Goal: Task Accomplishment & Management: Use online tool/utility

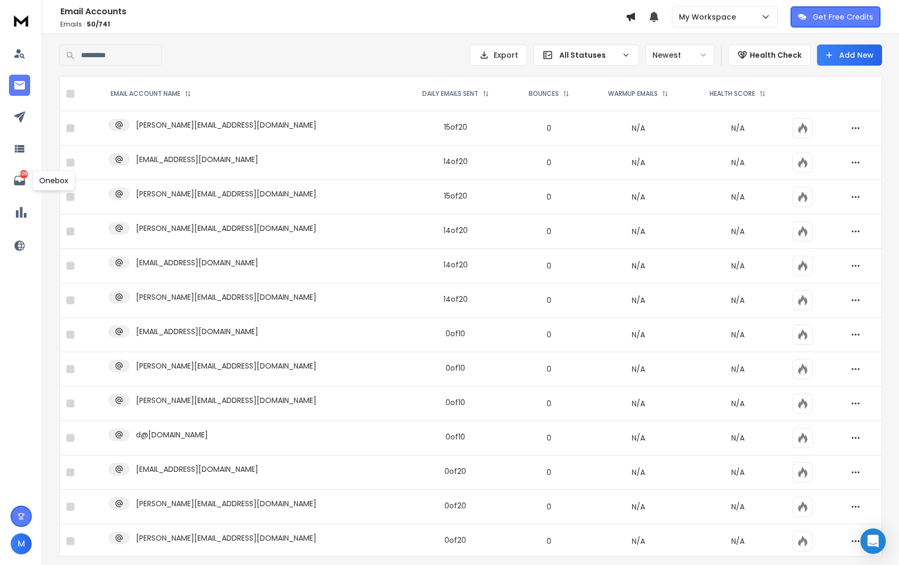
click at [38, 192] on div "8260 M" at bounding box center [21, 282] width 42 height 565
click at [28, 188] on link "8260" at bounding box center [19, 180] width 21 height 21
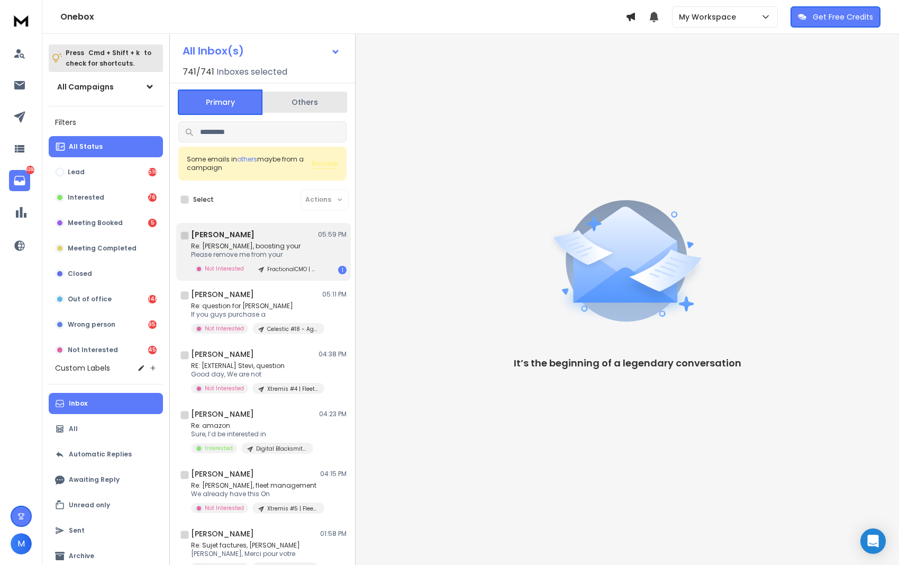
click at [282, 258] on p "Please remove me from your" at bounding box center [254, 254] width 127 height 8
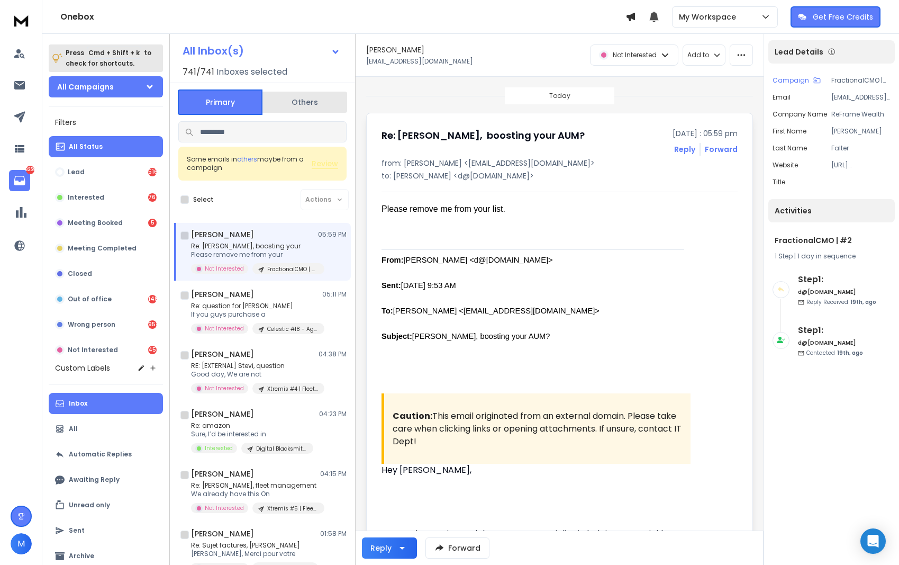
click at [109, 88] on h1 "All Campaigns" at bounding box center [85, 87] width 57 height 11
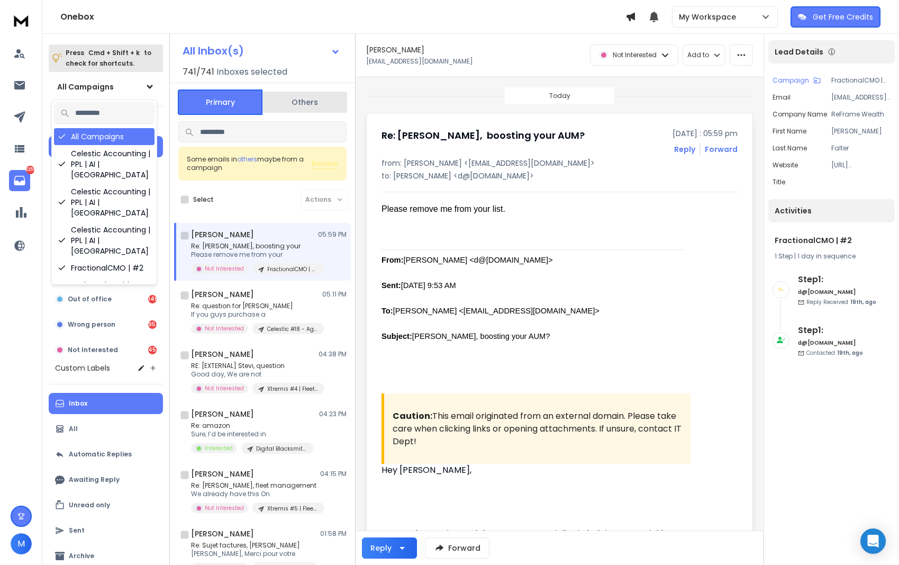
click at [101, 132] on div "All Campaigns" at bounding box center [104, 136] width 101 height 17
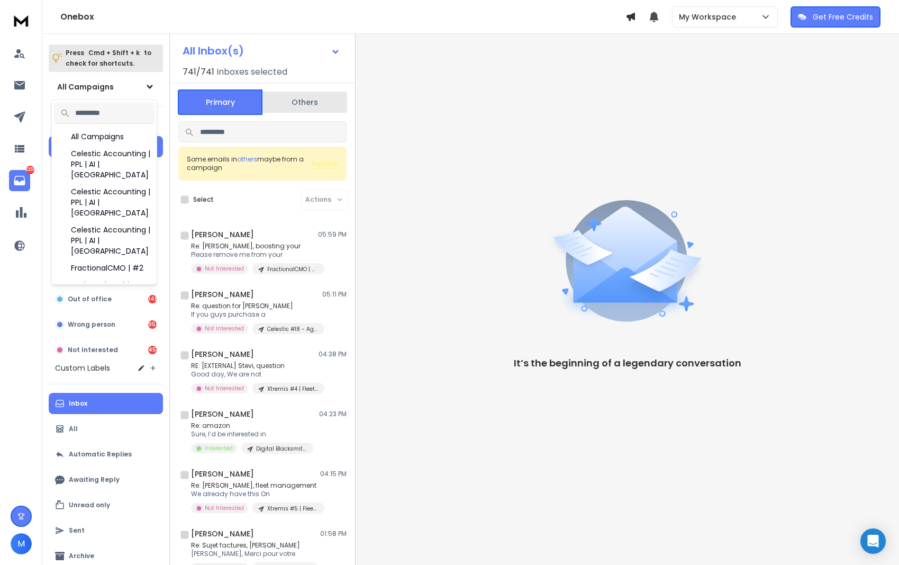
click at [111, 111] on input at bounding box center [104, 112] width 101 height 21
type input "*******"
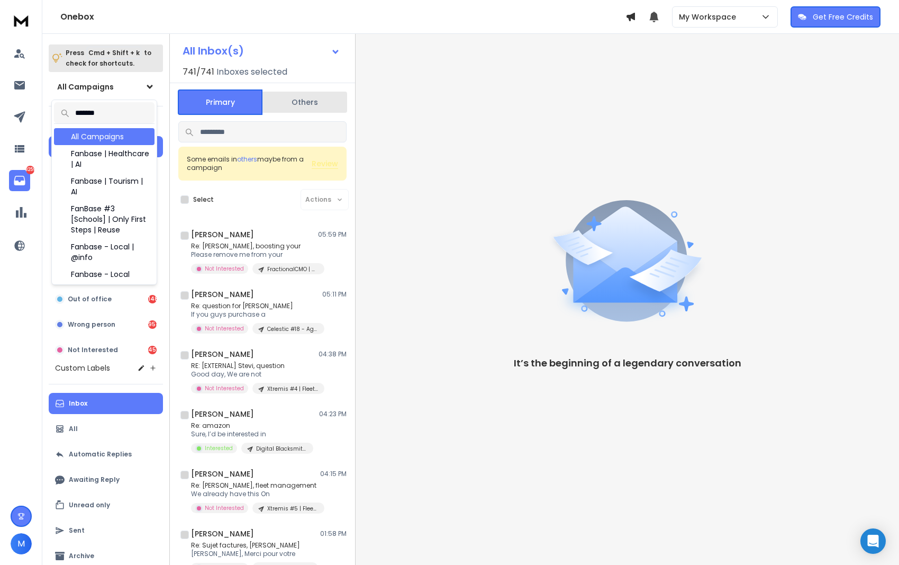
click at [108, 140] on div "All Campaigns" at bounding box center [104, 136] width 101 height 17
click at [94, 161] on div "Fanbase | Healthcare | AI" at bounding box center [104, 159] width 101 height 28
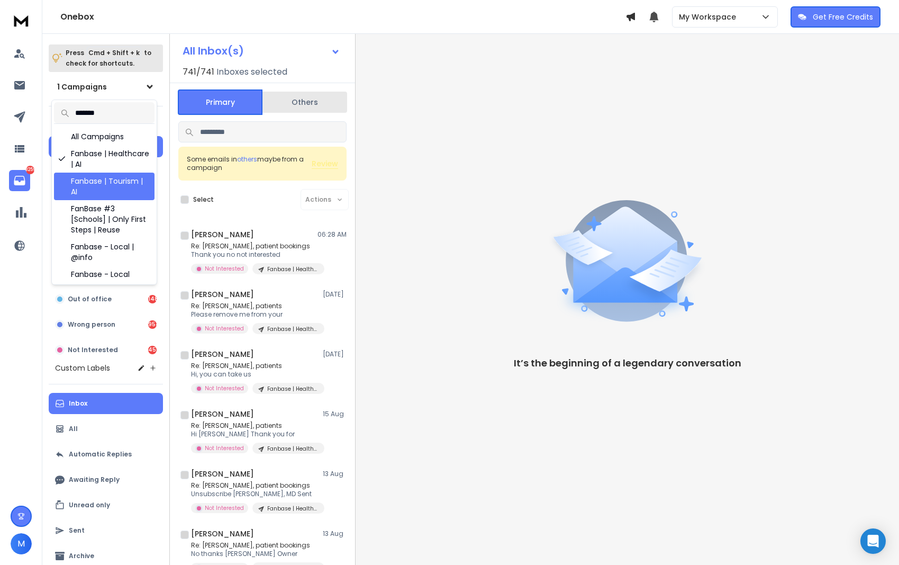
click at [94, 191] on div "Fanbase | Tourism | AI" at bounding box center [104, 187] width 101 height 28
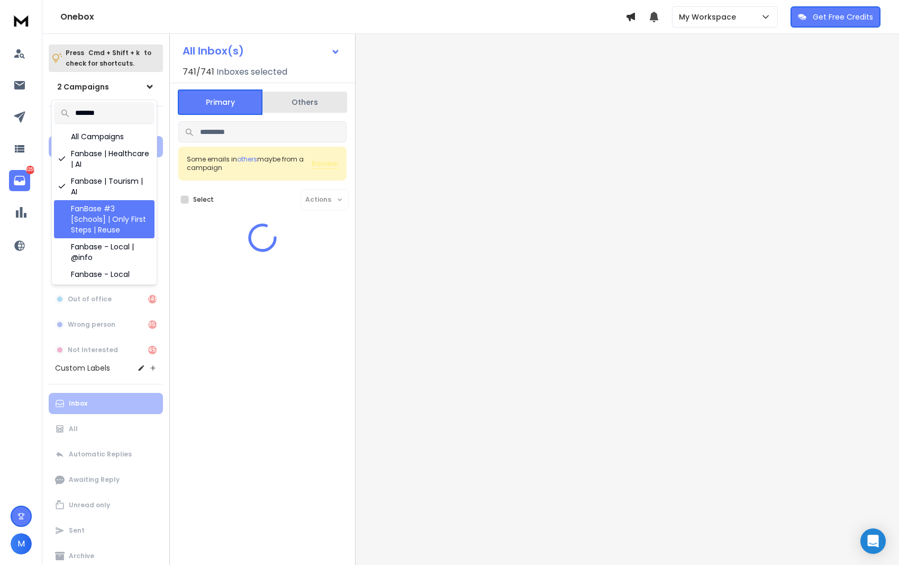
click at [94, 209] on div "FanBase #3 [Schools] | Only First Steps | Reuse" at bounding box center [104, 219] width 101 height 38
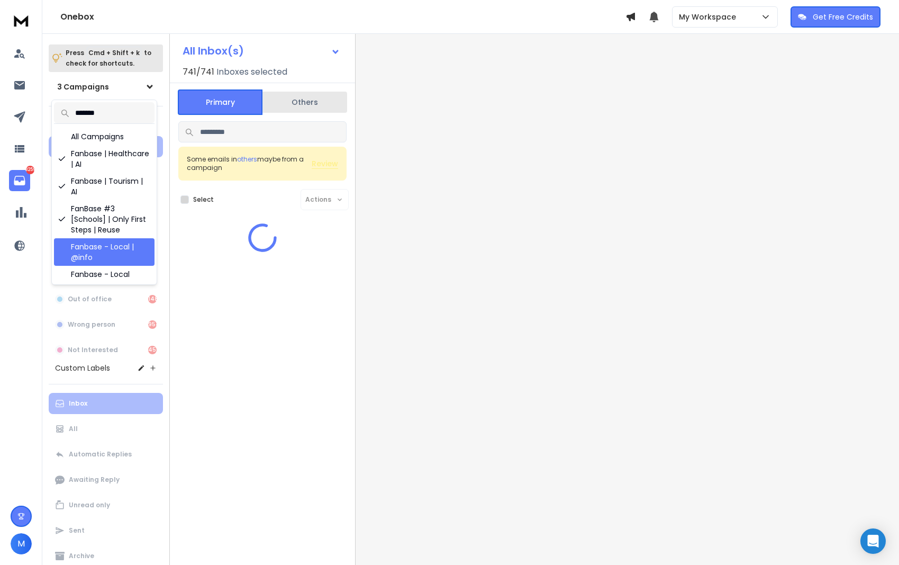
click at [88, 260] on div "Fanbase - Local | @info" at bounding box center [104, 252] width 101 height 28
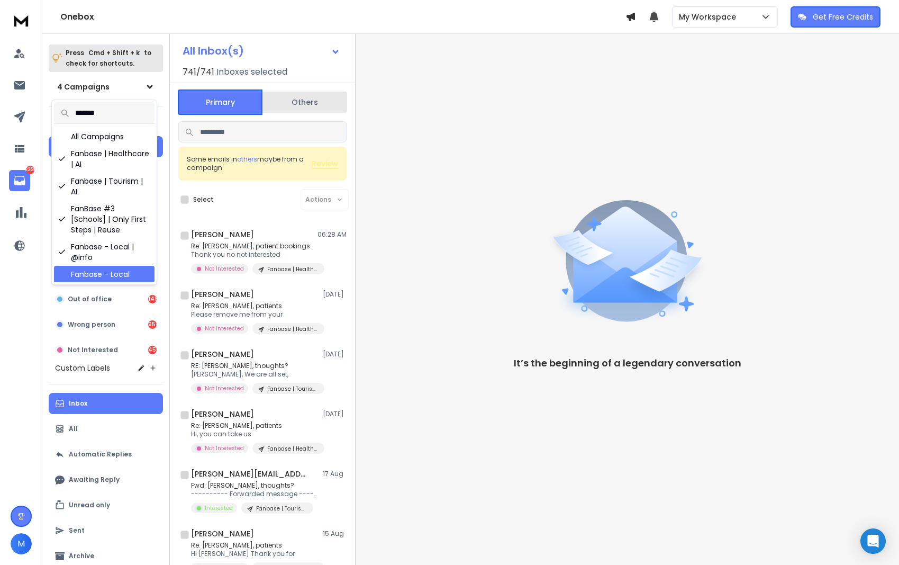
click at [84, 282] on div "Fanbase - Local" at bounding box center [104, 274] width 101 height 17
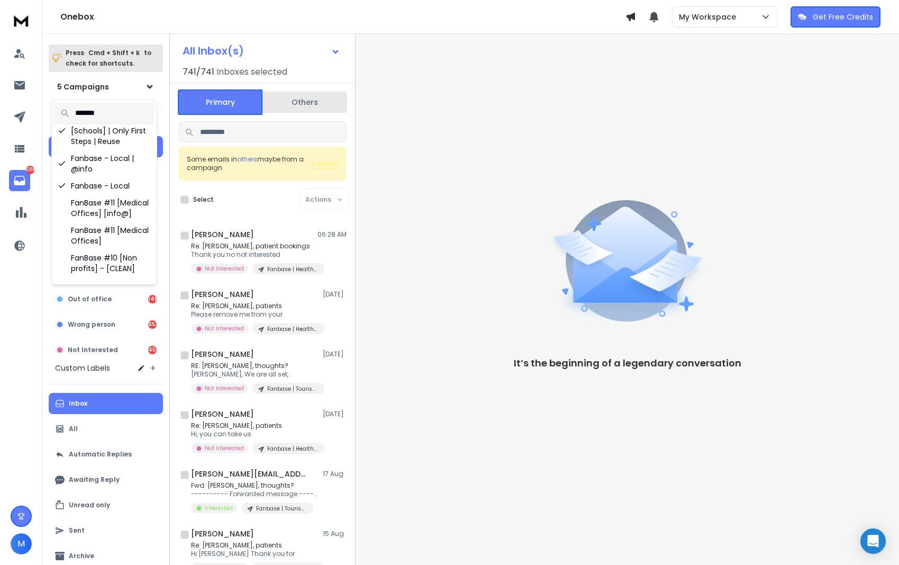
scroll to position [112, 0]
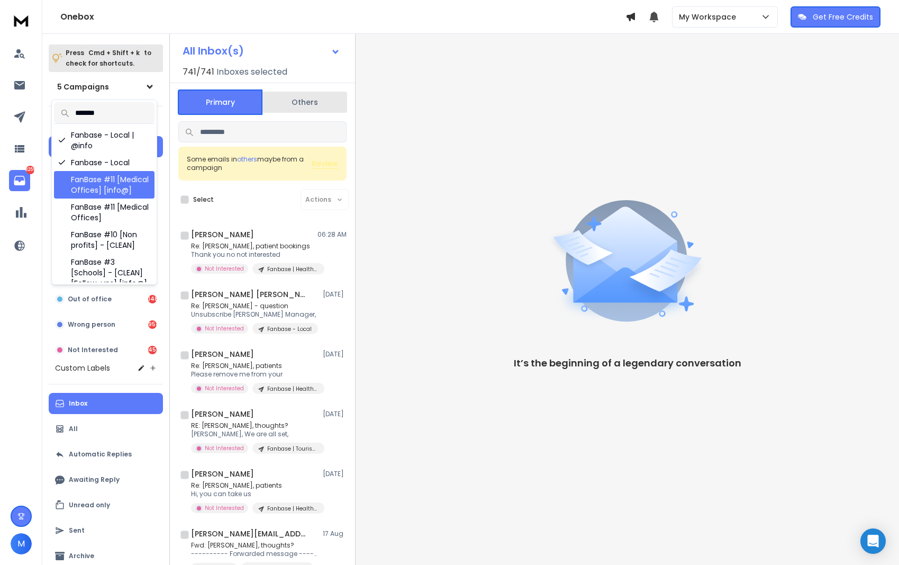
click at [80, 177] on div "FanBase #11 [Medical Offices] [info@]" at bounding box center [104, 185] width 101 height 28
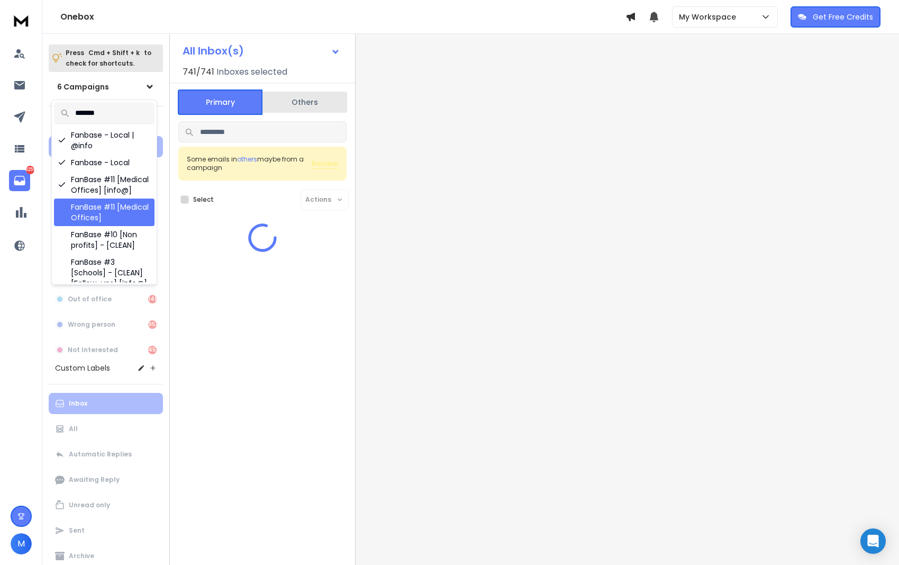
click at [80, 212] on div "FanBase #11 [Medical Offices]" at bounding box center [104, 212] width 101 height 28
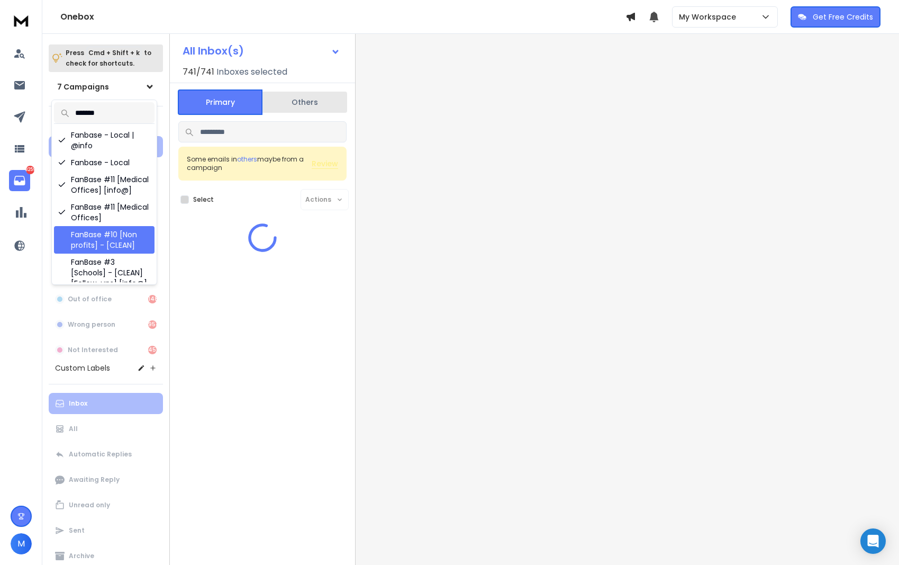
click at [80, 254] on div "FanBase #10 [Non profits] - [CLEAN]" at bounding box center [104, 240] width 101 height 28
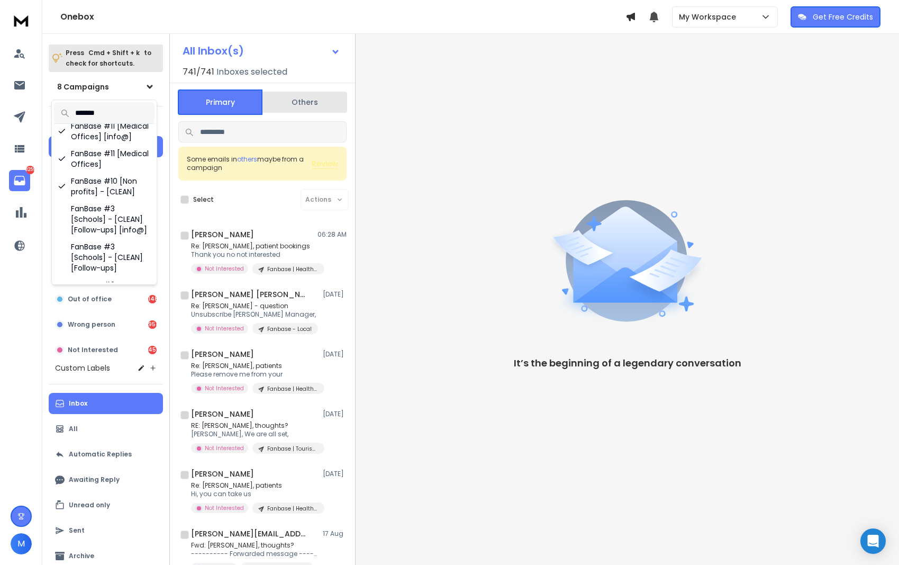
scroll to position [168, 0]
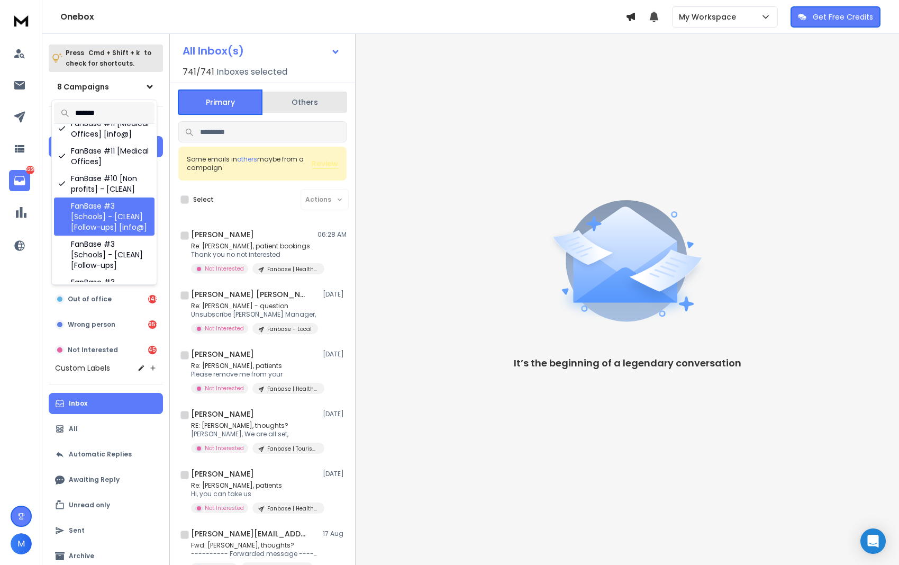
click at [95, 236] on div "FanBase #3 [Schools] - [CLEAN] [Follow-ups] [info@]" at bounding box center [104, 216] width 101 height 38
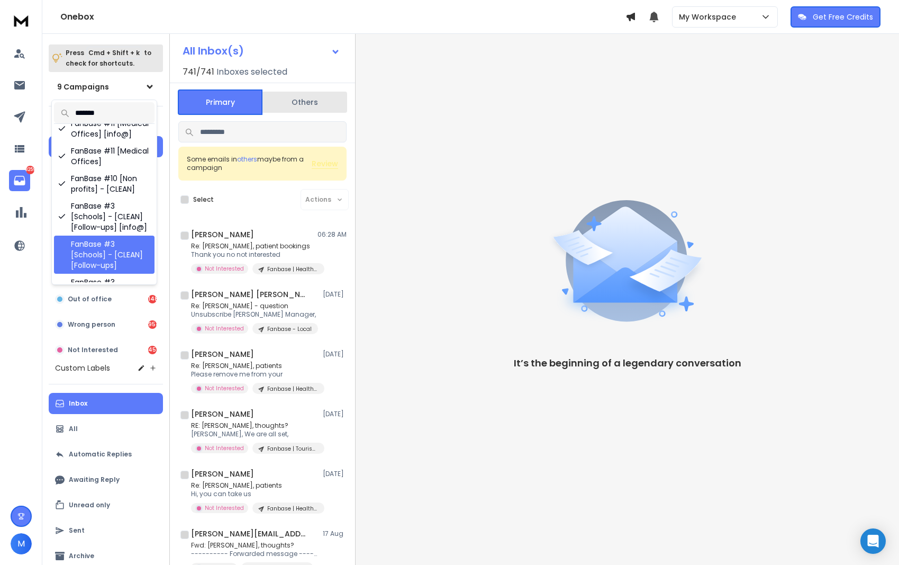
click at [93, 263] on div "FanBase #3 [Schools] - [CLEAN] [Follow-ups]" at bounding box center [104, 255] width 101 height 38
click at [89, 269] on div "FanBase #3 [Schools] - [CLEAN] [info@] | old" at bounding box center [104, 254] width 101 height 38
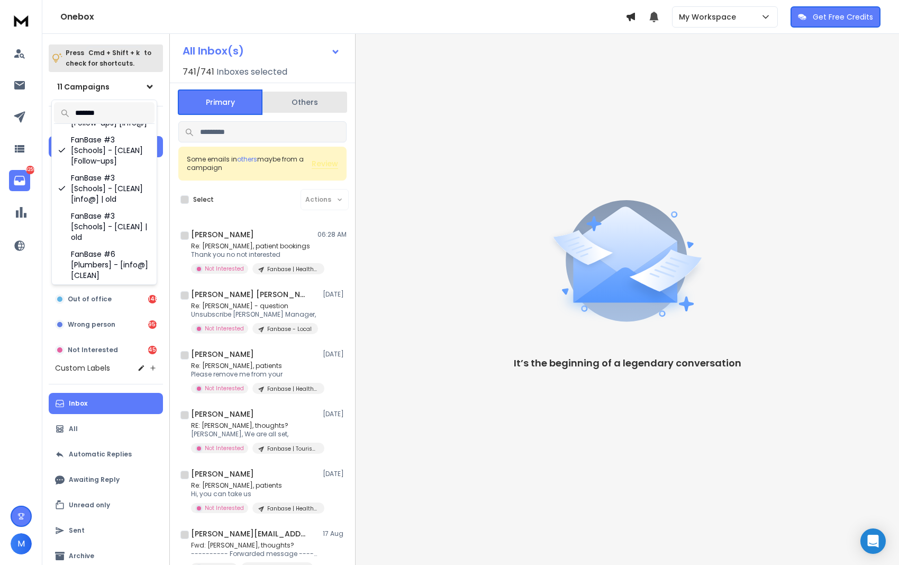
scroll to position [303, 0]
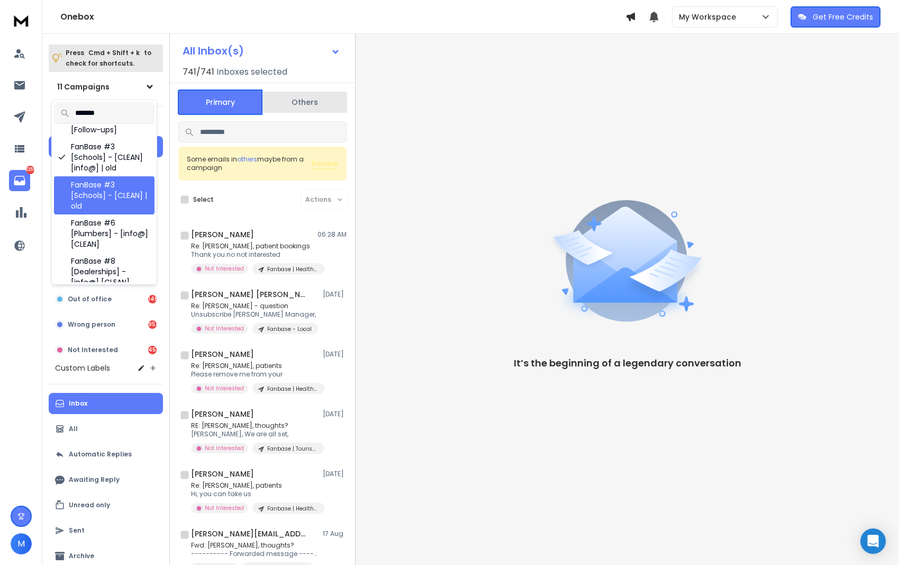
click at [89, 203] on div "FanBase #3 [Schools] - [CLEAN] | old" at bounding box center [104, 195] width 101 height 38
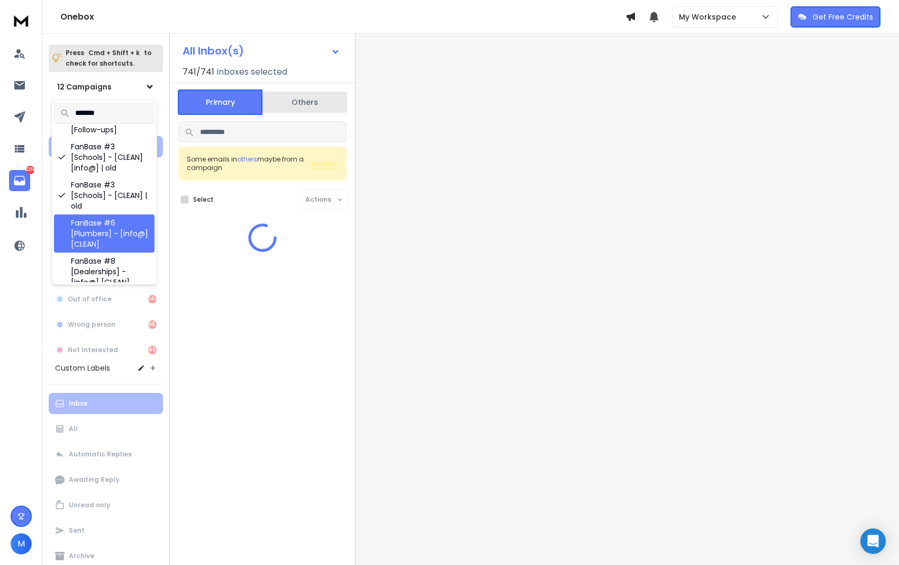
click at [89, 252] on div "FanBase #6 [Plumbers] - [info@] [CLEAN]" at bounding box center [104, 233] width 101 height 38
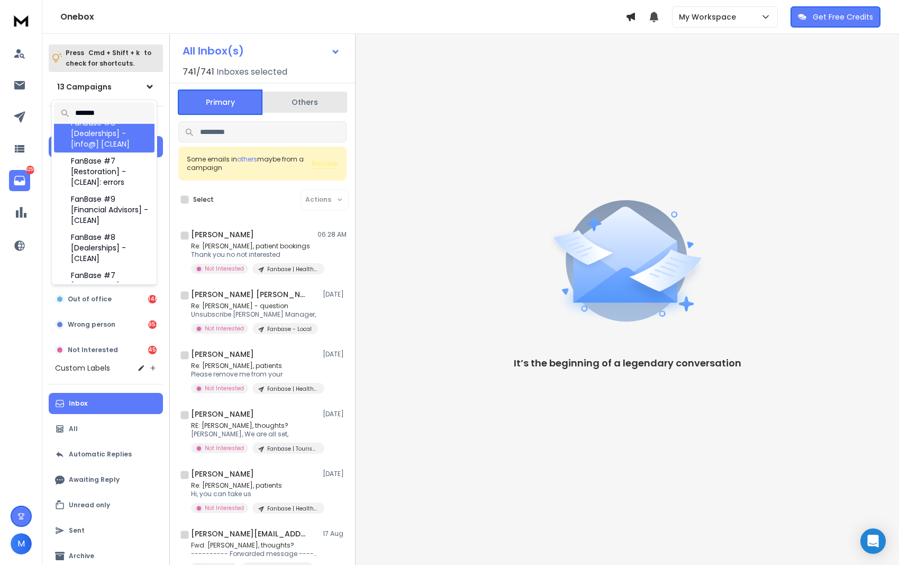
scroll to position [408, 0]
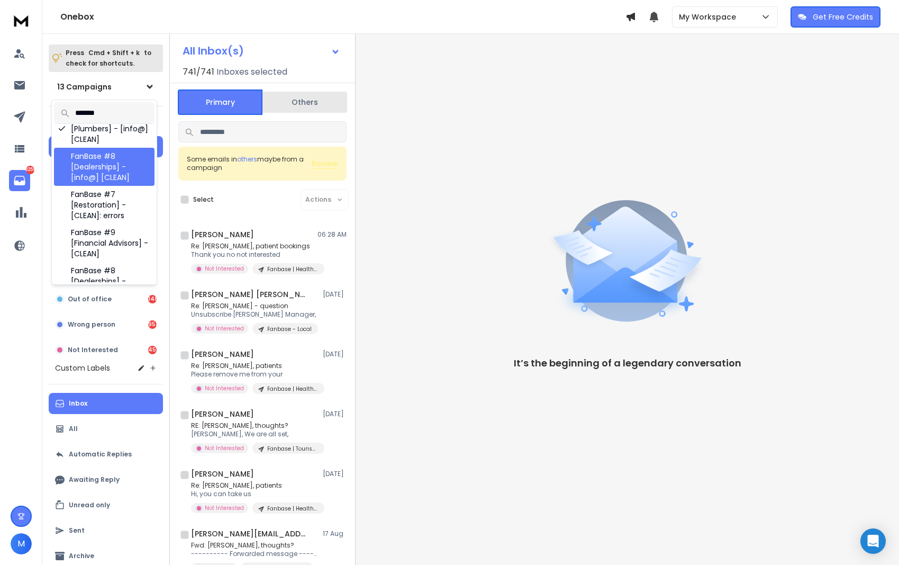
click at [91, 186] on div "FanBase #8 [Dealerships] - [info@] [CLEAN]" at bounding box center [104, 167] width 101 height 38
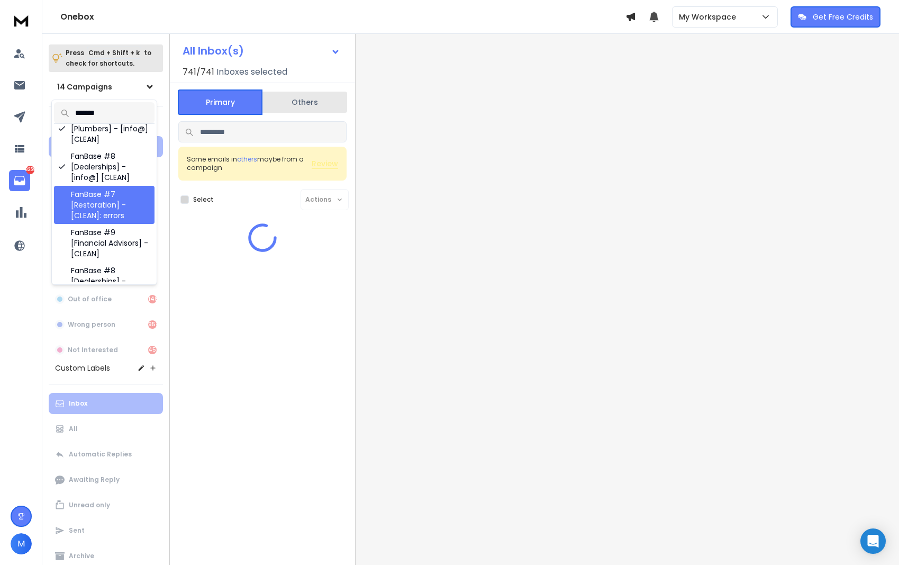
click at [91, 224] on div "FanBase #7 [Restoration] - [CLEAN]: errors" at bounding box center [104, 205] width 101 height 38
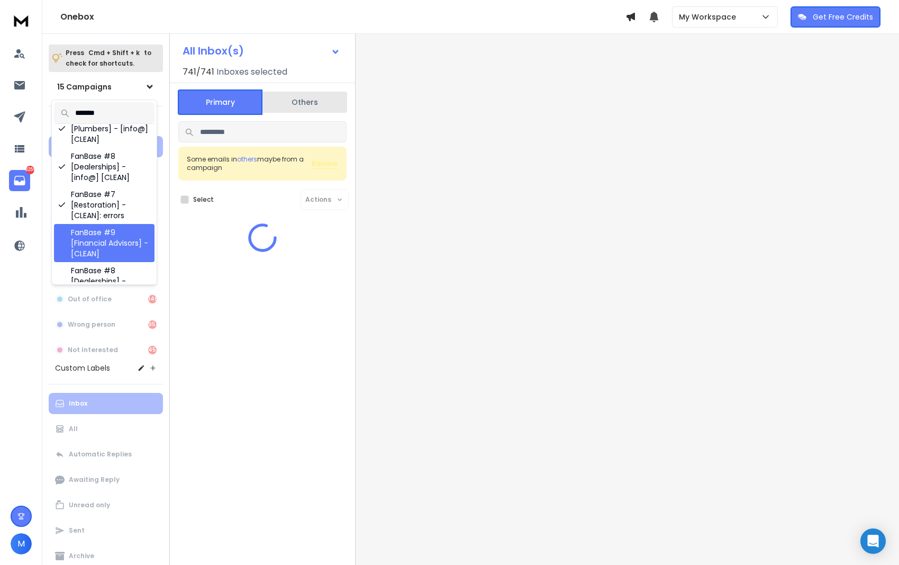
click at [91, 261] on div "FanBase #9 [Financial Advisors] - [CLEAN]" at bounding box center [104, 243] width 101 height 38
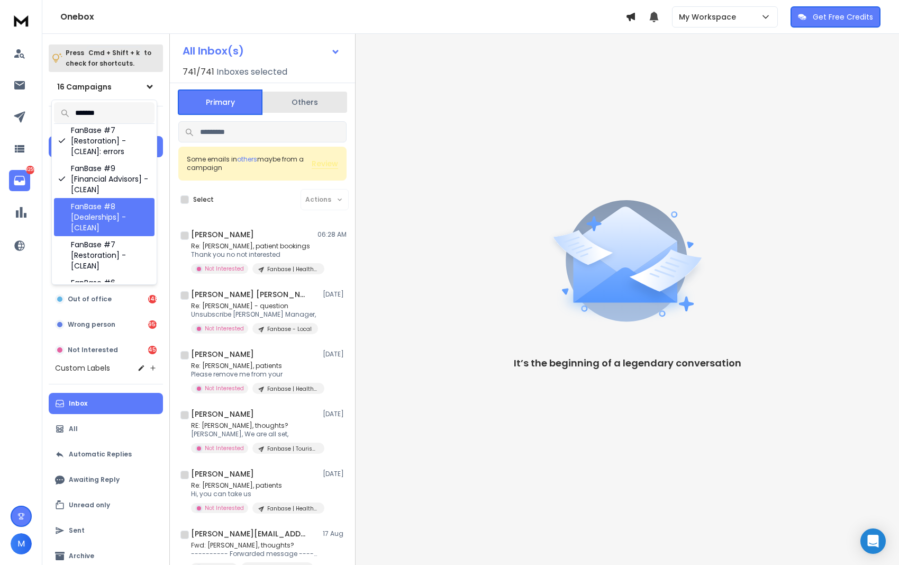
click at [95, 236] on div "FanBase #8 [Dealerships] - [CLEAN]" at bounding box center [104, 217] width 101 height 38
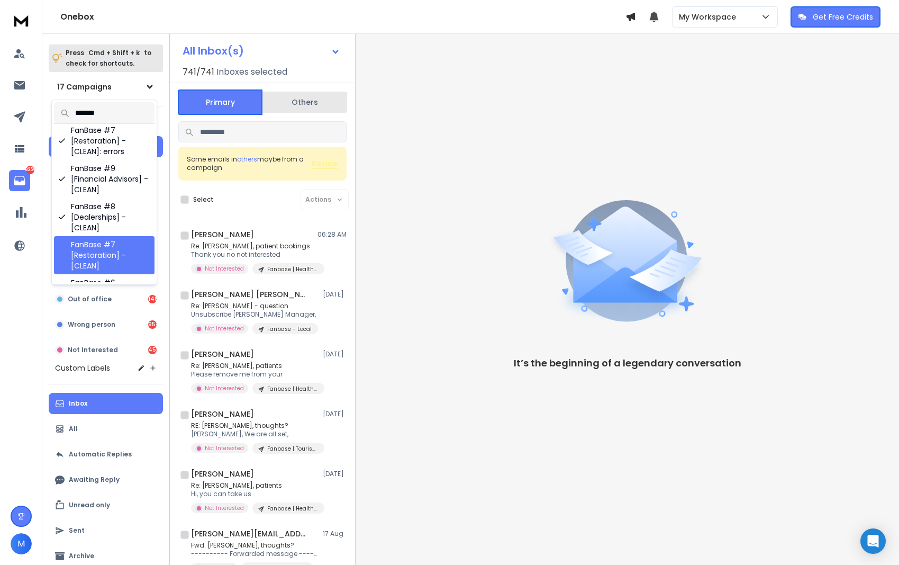
click at [95, 269] on div "FanBase #7 [Restoration] - [CLEAN]" at bounding box center [104, 255] width 101 height 38
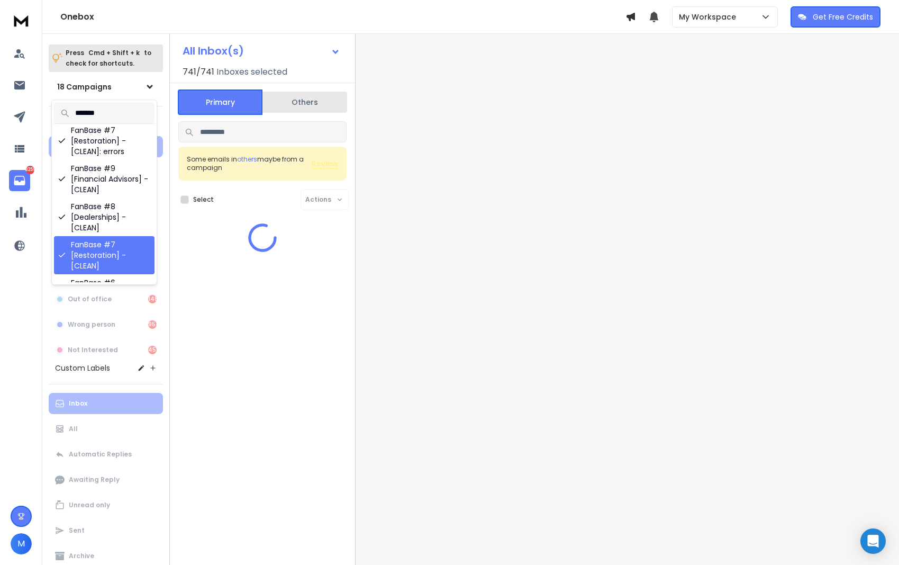
scroll to position [575, 0]
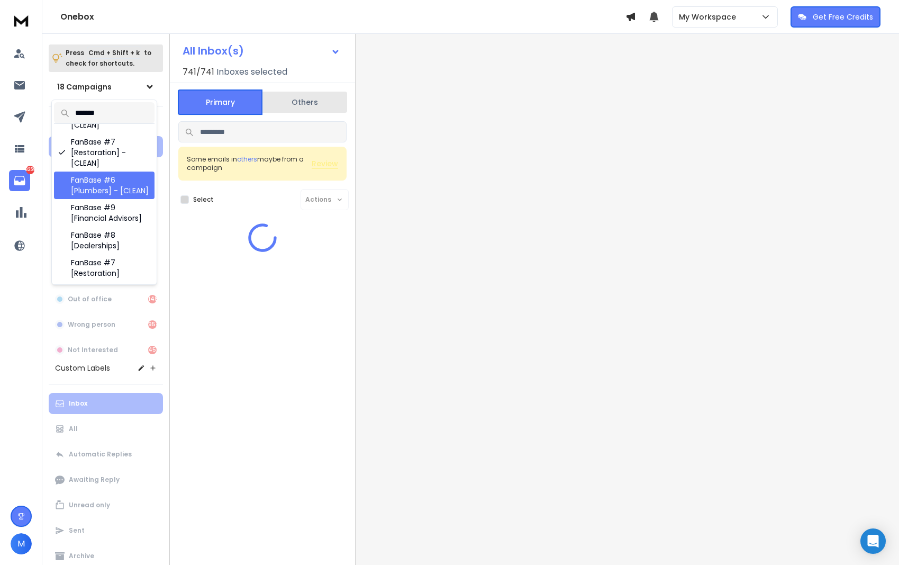
click at [104, 199] on div "FanBase #6 [Plumbers] - [CLEAN]" at bounding box center [104, 185] width 101 height 28
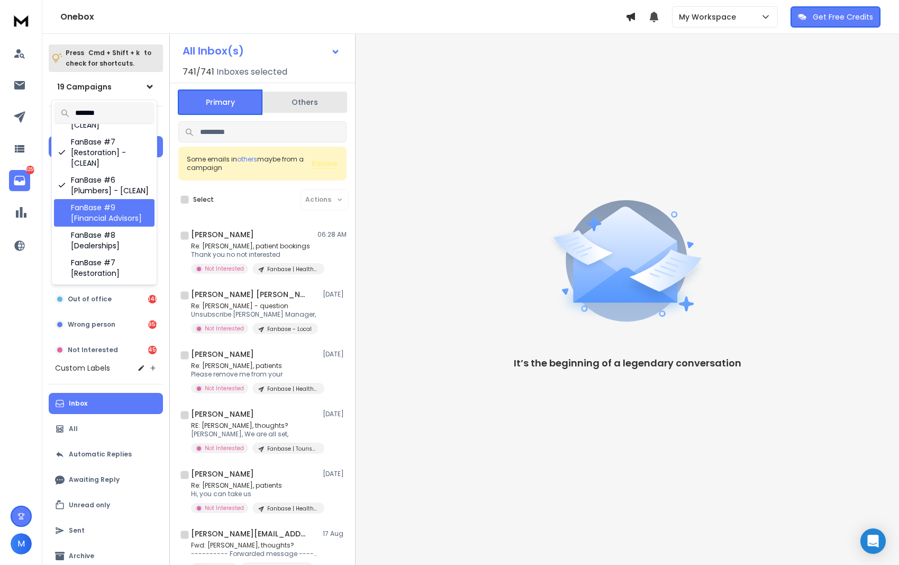
click at [104, 227] on div "FanBase #9 [Financial Advisors]" at bounding box center [104, 213] width 101 height 28
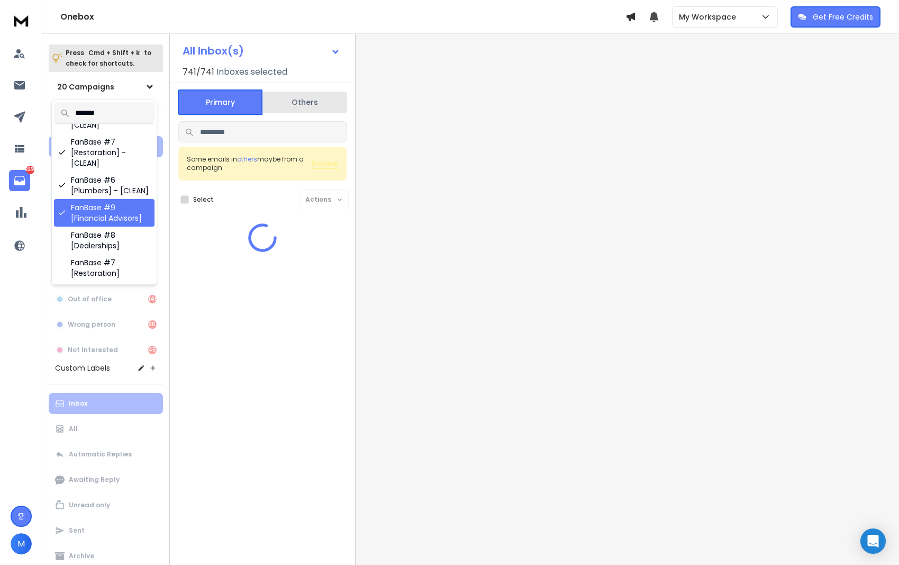
click at [104, 227] on div "FanBase #9 [Financial Advisors]" at bounding box center [104, 213] width 101 height 28
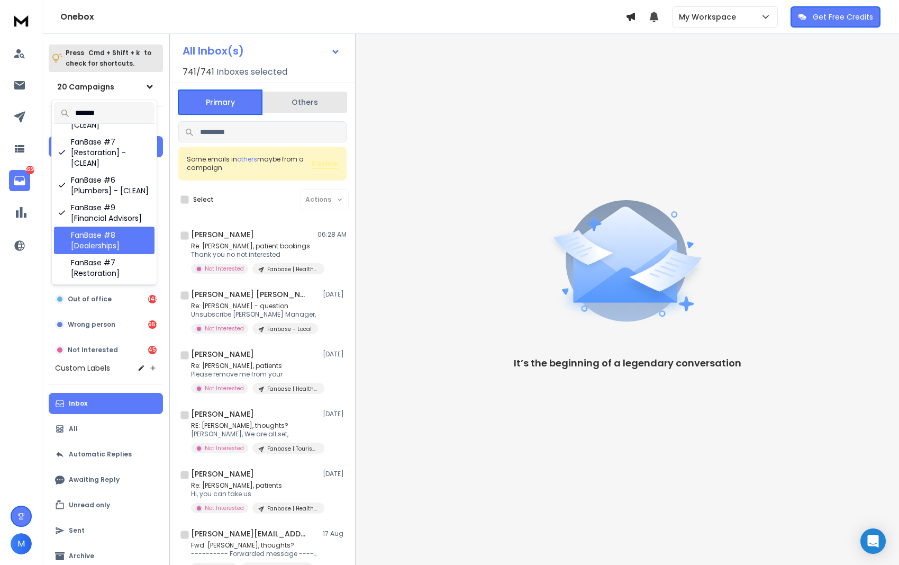
click at [104, 254] on div "FanBase #8 [Dealerships]" at bounding box center [104, 241] width 101 height 28
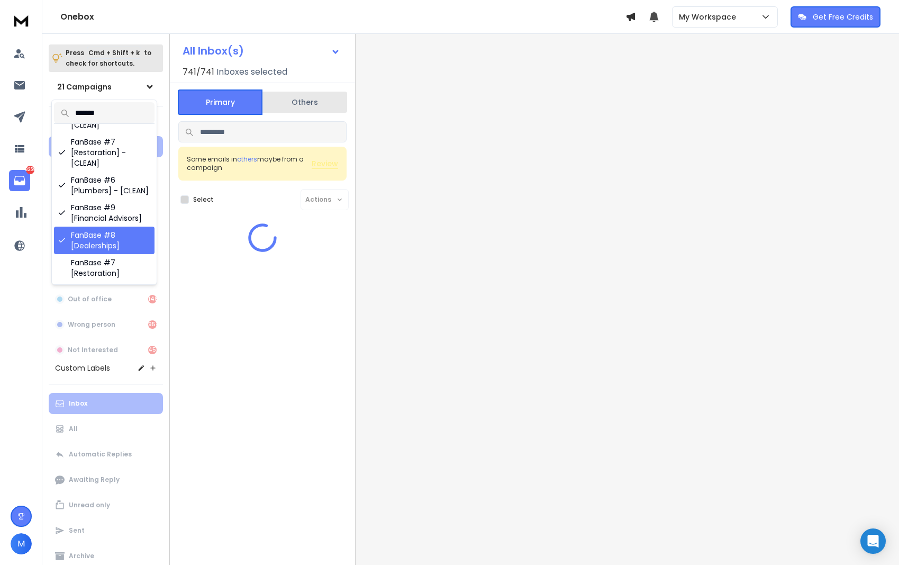
scroll to position [634, 0]
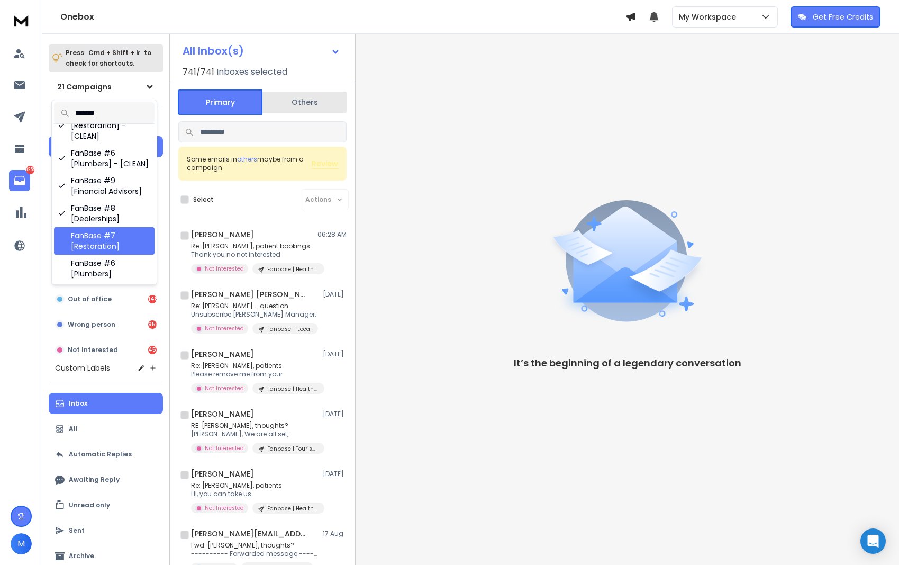
click at [106, 239] on div "FanBase #7 [Restoration]" at bounding box center [104, 241] width 101 height 28
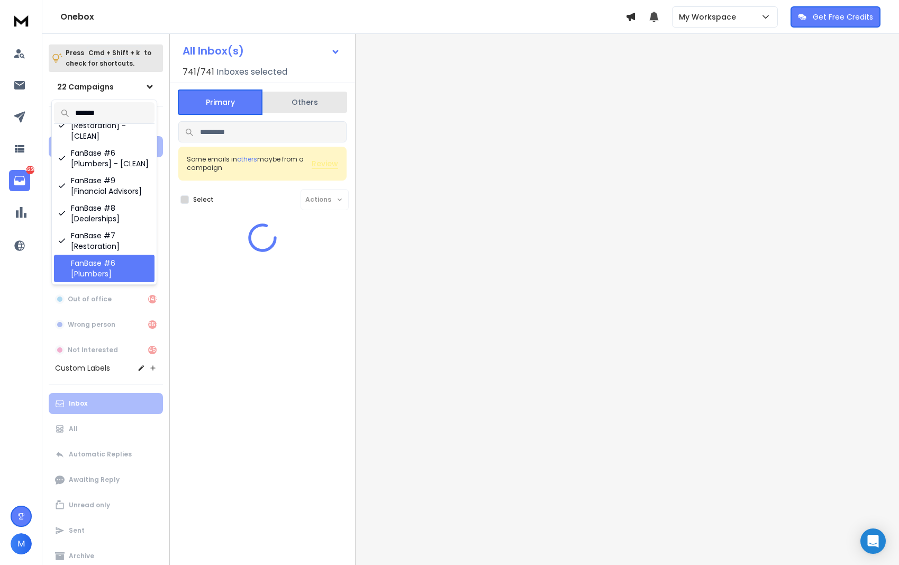
click at [106, 262] on div "FanBase #6 [Plumbers]" at bounding box center [104, 269] width 101 height 28
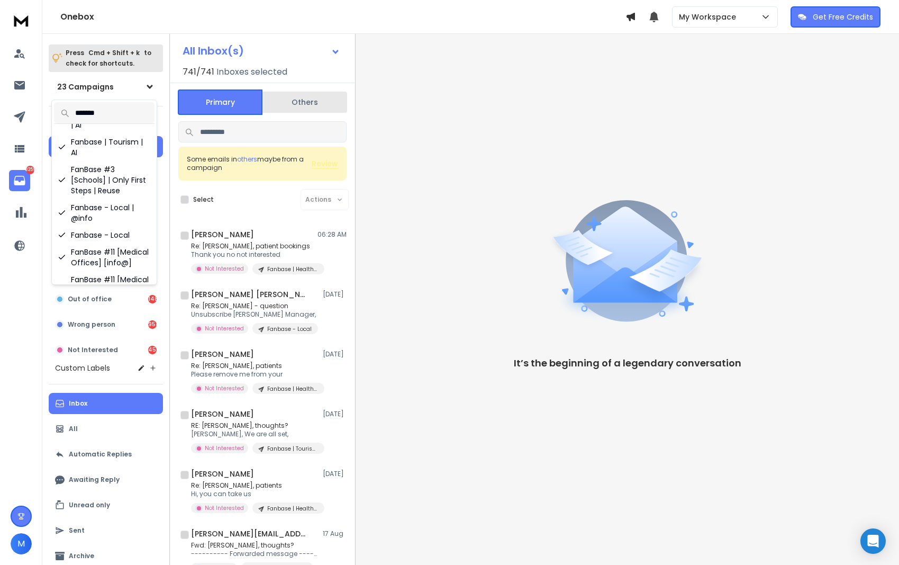
scroll to position [0, 0]
click at [385, 181] on div "It’s the beginning of a legendary conversation" at bounding box center [628, 274] width 544 height 480
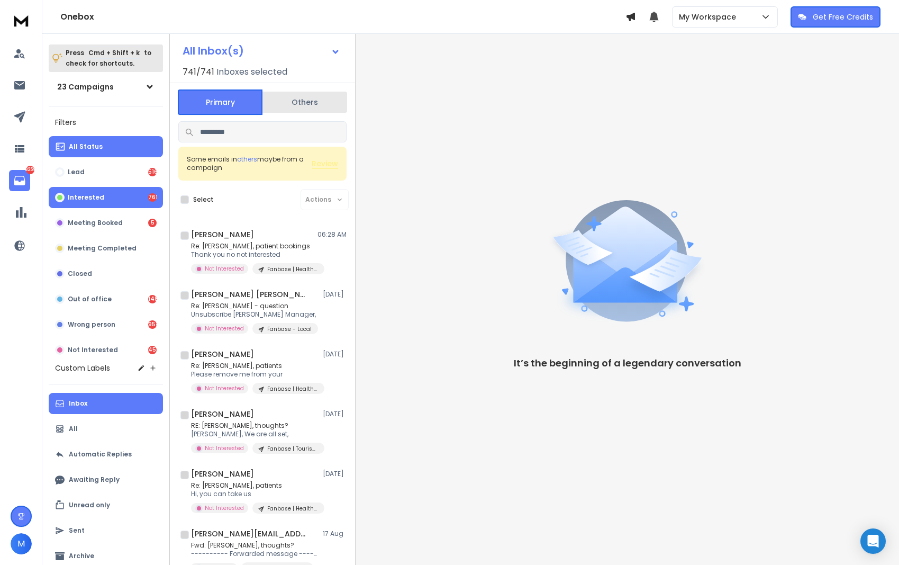
click at [102, 203] on button "Interested 761" at bounding box center [106, 197] width 114 height 21
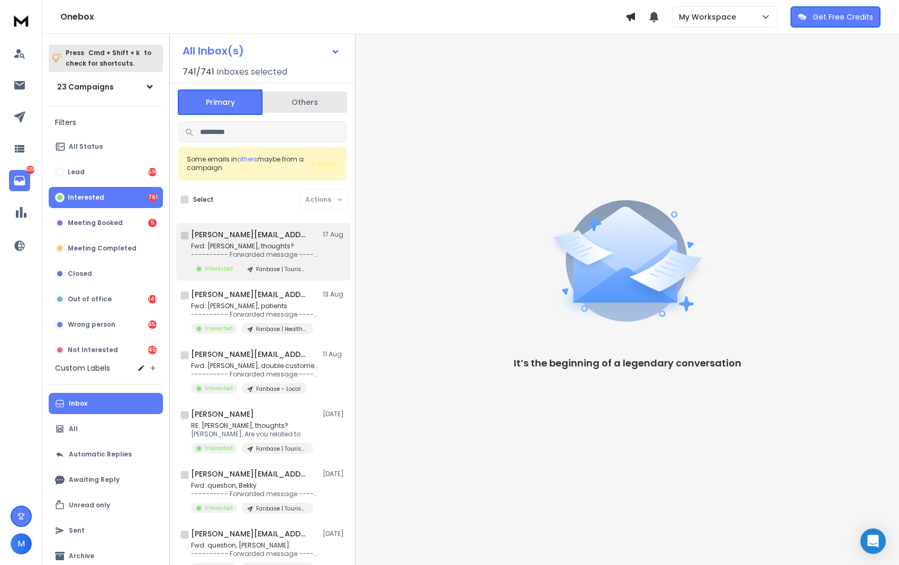
click at [300, 240] on div "[PERSON_NAME][EMAIL_ADDRESS][DOMAIN_NAME] [DATE] Fwd: [PERSON_NAME], thoughts? …" at bounding box center [269, 251] width 156 height 45
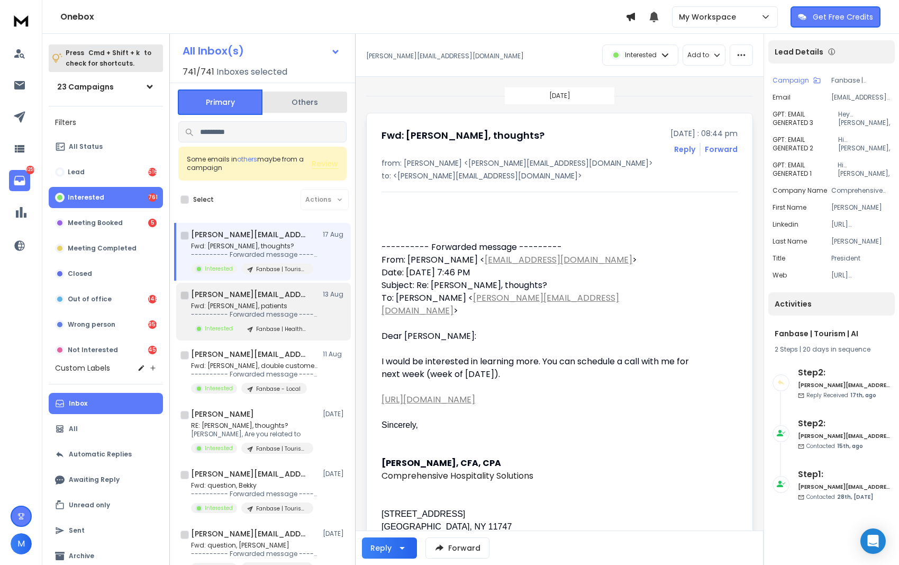
click at [323, 303] on div "Fwd: [PERSON_NAME], patients ---------- Forwarded message --------- From: [PERS…" at bounding box center [269, 318] width 156 height 32
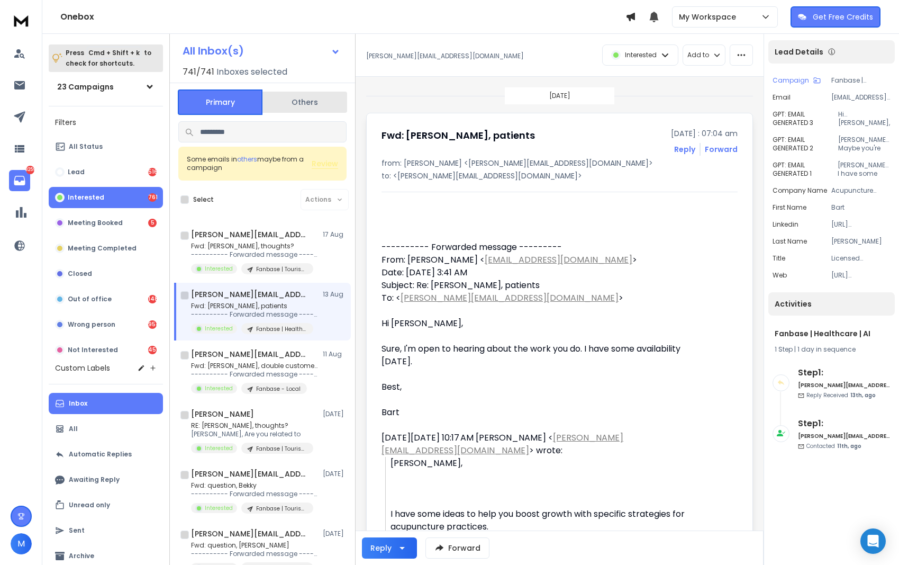
scroll to position [16, 0]
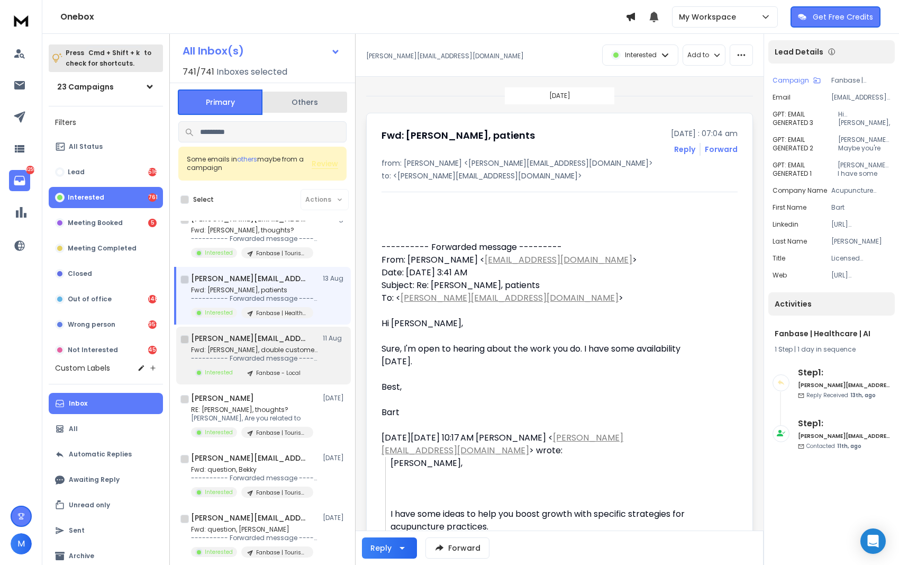
click at [313, 342] on div "[PERSON_NAME][EMAIL_ADDRESS][DOMAIN_NAME] [DATE]" at bounding box center [269, 338] width 156 height 11
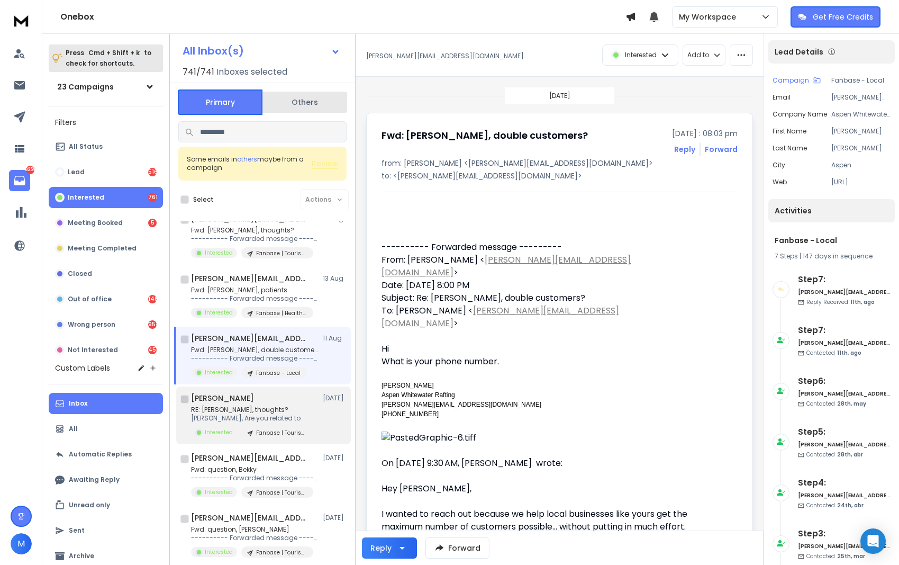
click at [308, 408] on p "RE: [PERSON_NAME], thoughts?" at bounding box center [252, 409] width 122 height 8
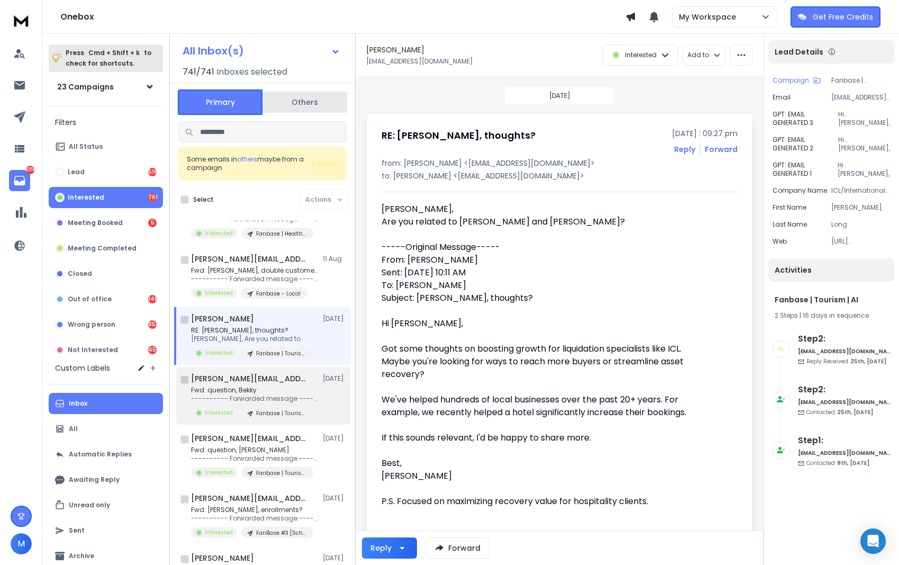
click at [304, 394] on p "---------- Forwarded message --------- From: Bekky" at bounding box center [254, 398] width 127 height 8
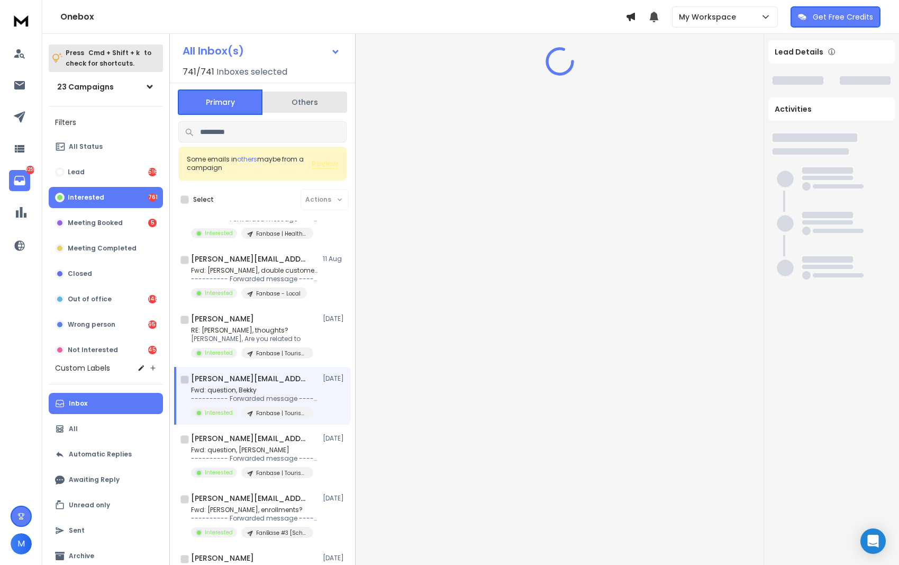
scroll to position [107, 0]
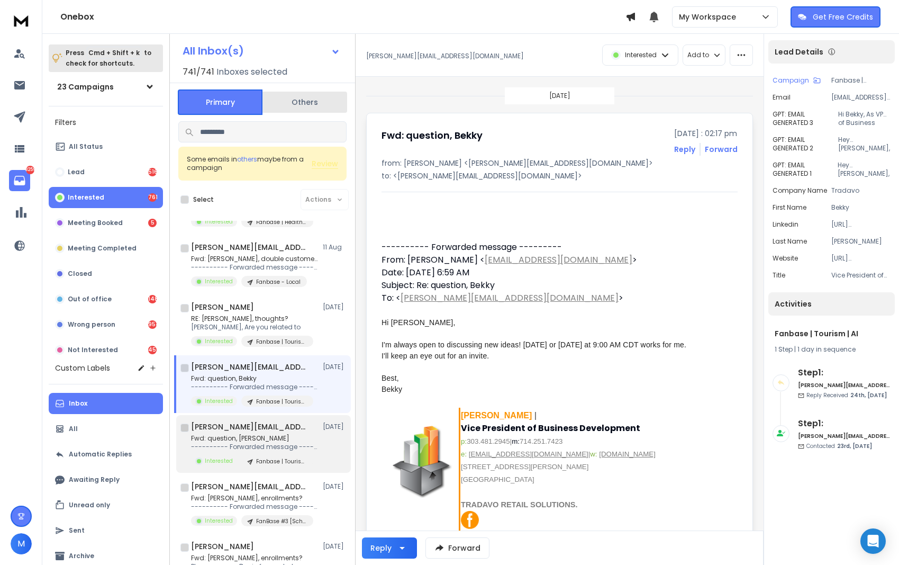
click at [303, 453] on div "Fwd: question, [PERSON_NAME] ---------- Forwarded message --------- From: [PERS…" at bounding box center [254, 450] width 127 height 32
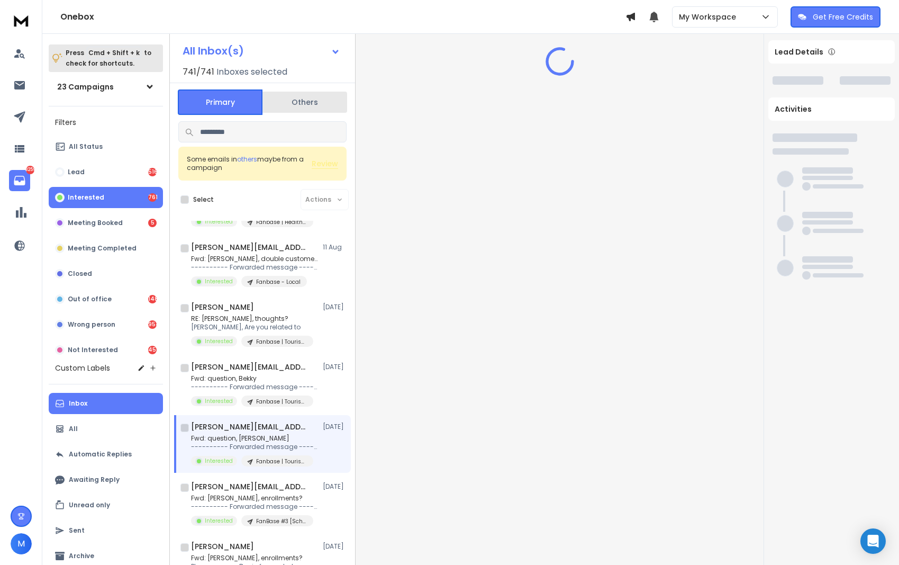
scroll to position [150, 0]
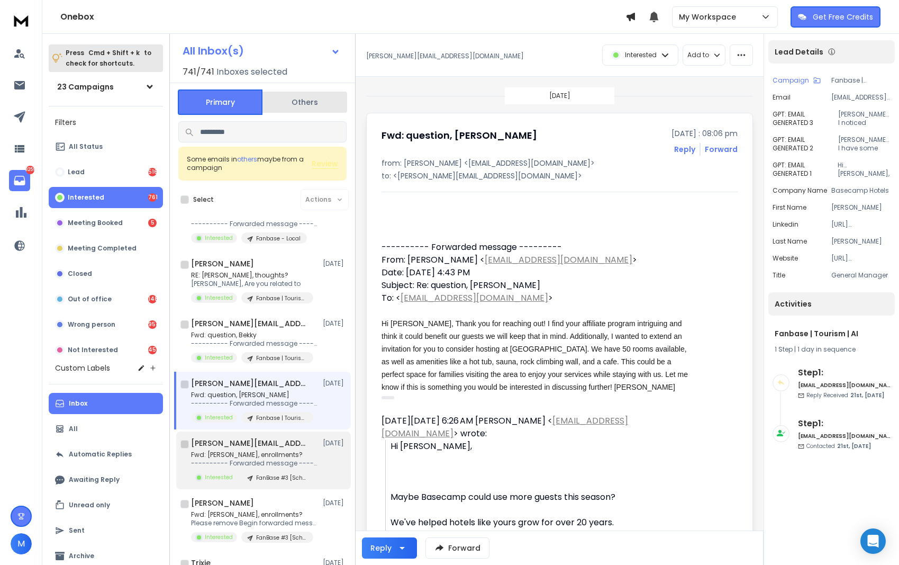
click at [302, 459] on p "---------- Forwarded message --------- From: [PERSON_NAME]" at bounding box center [254, 463] width 127 height 8
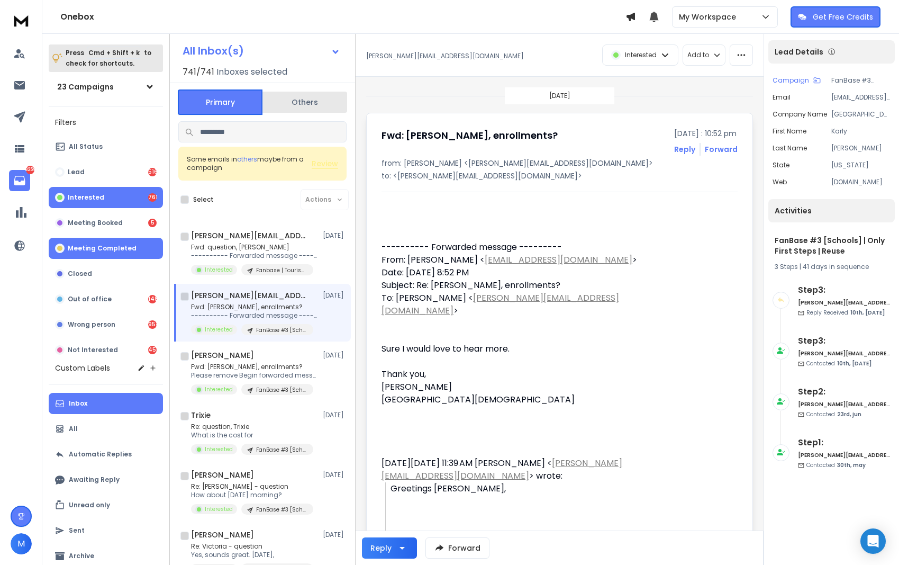
scroll to position [302, 0]
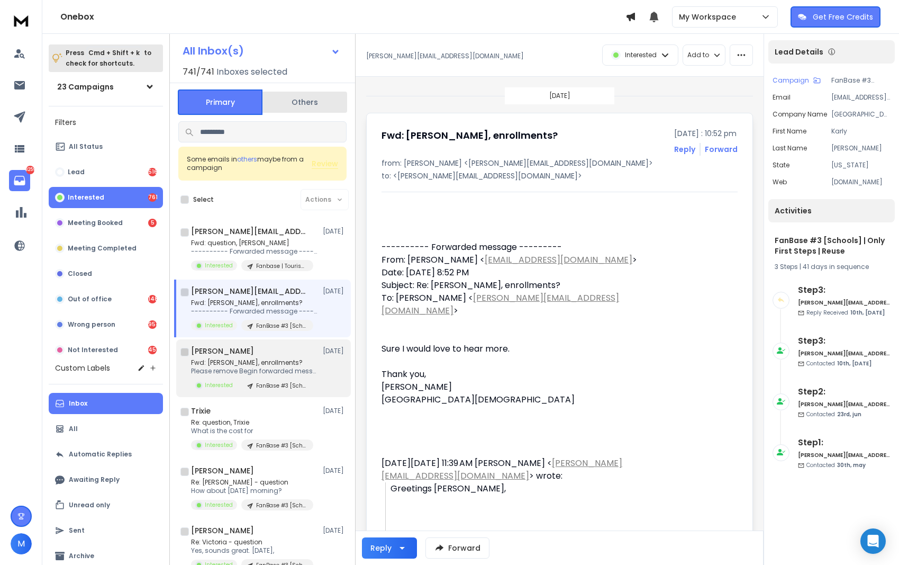
click at [267, 360] on p "Fwd: [PERSON_NAME], enrollments?" at bounding box center [254, 362] width 127 height 8
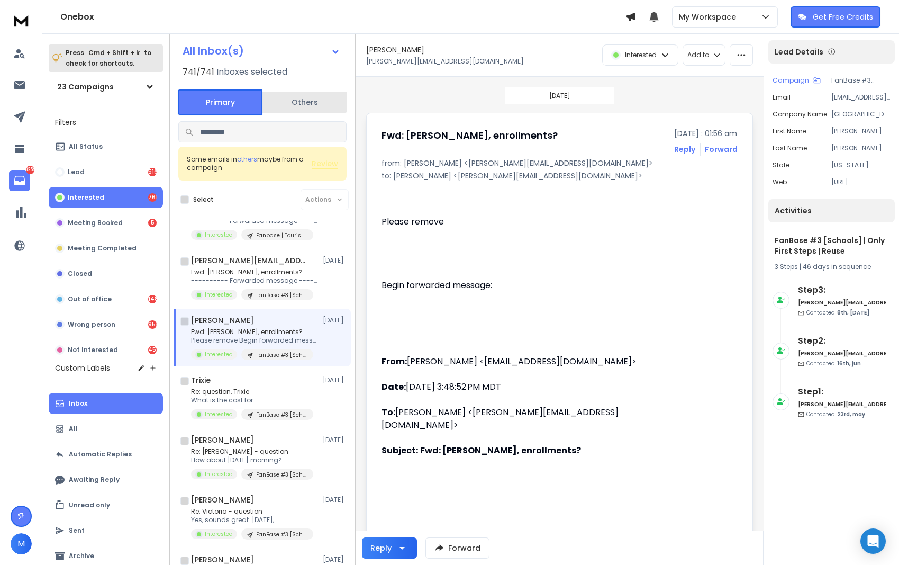
scroll to position [341, 0]
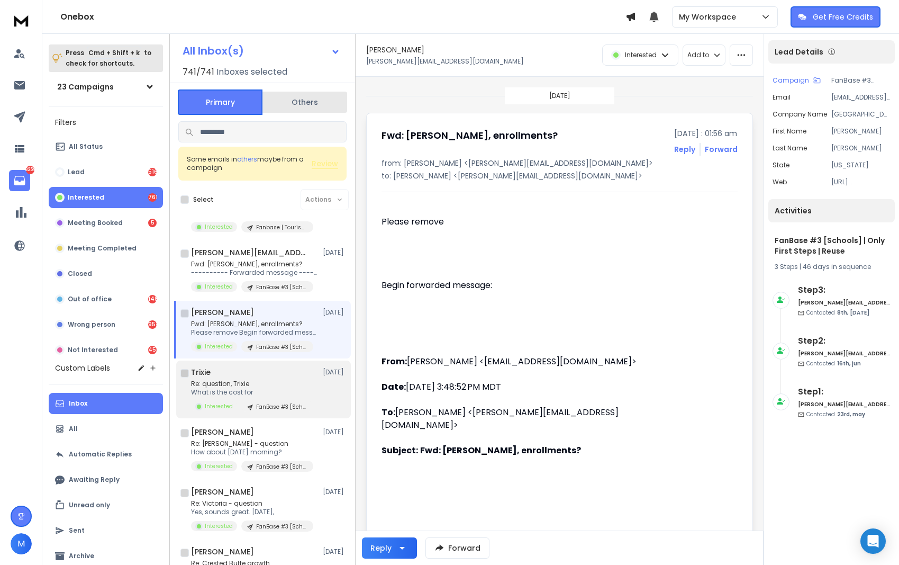
click at [265, 367] on div "Trixie [DATE]" at bounding box center [269, 372] width 156 height 11
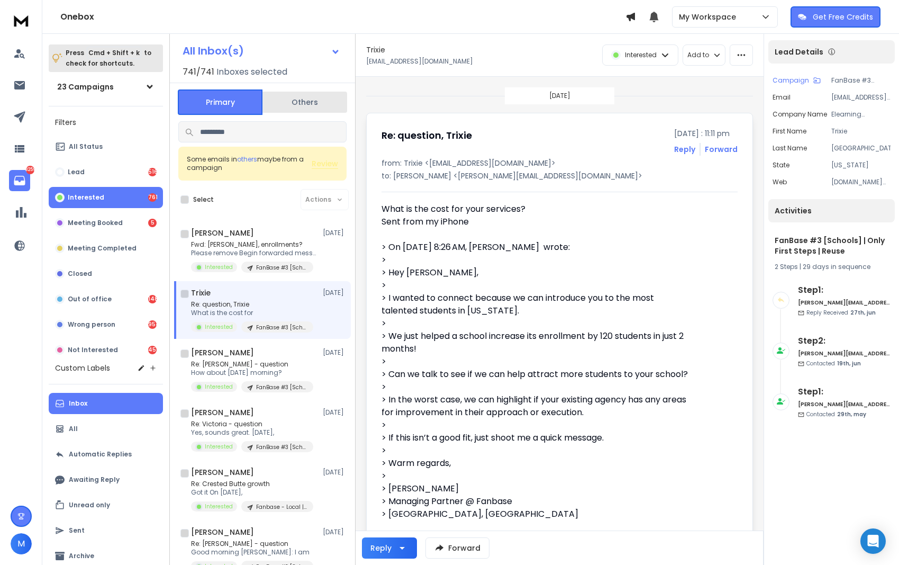
scroll to position [353, 0]
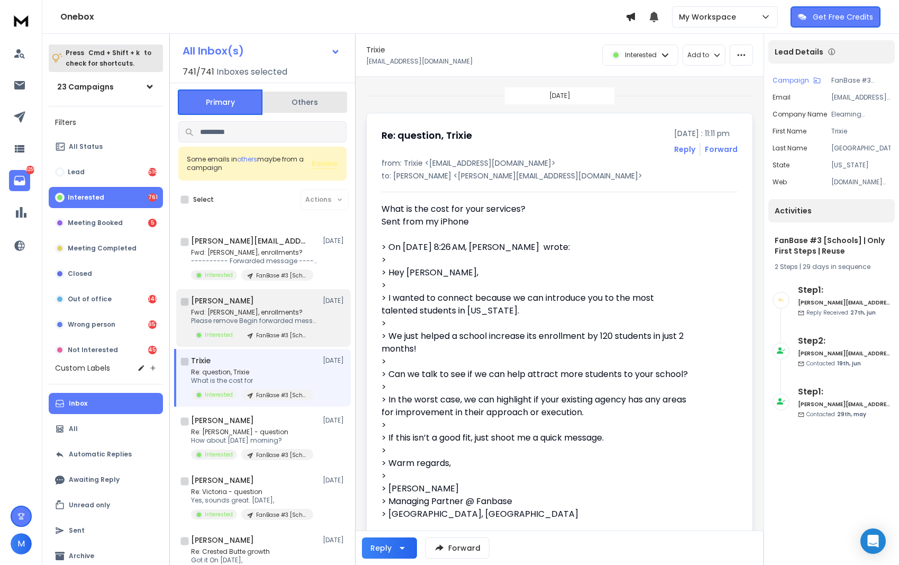
click at [273, 323] on p "Please remove Begin forwarded message:" at bounding box center [254, 321] width 127 height 8
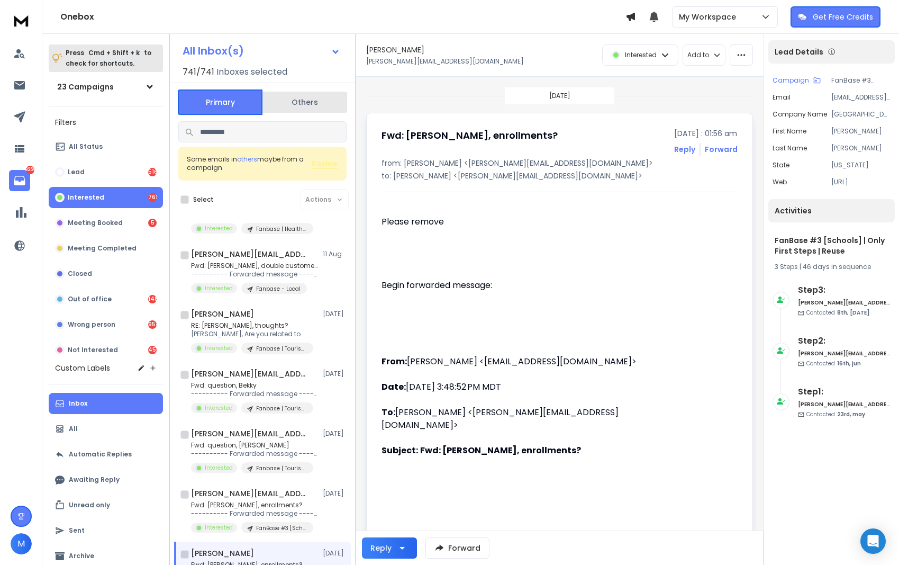
scroll to position [86, 0]
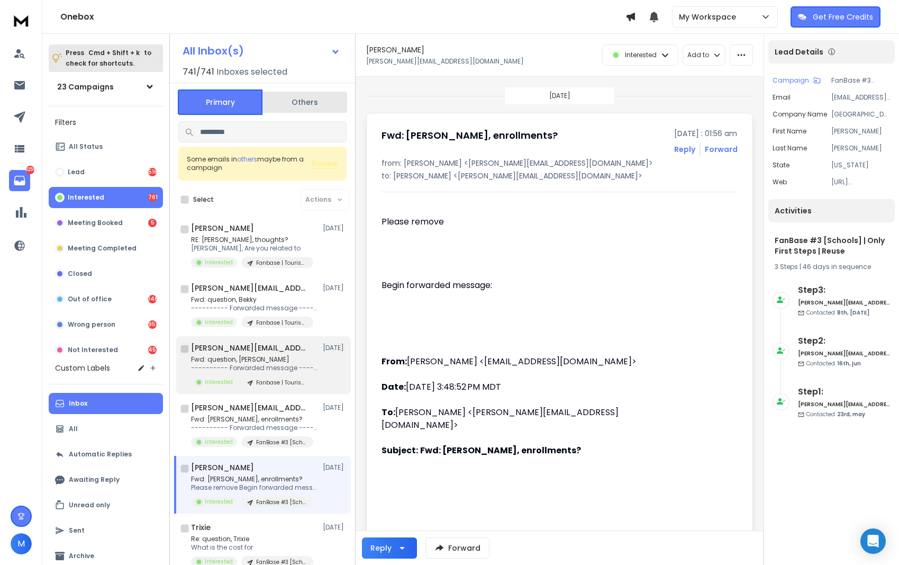
click at [267, 384] on p "Fanbase | Tourism | AI" at bounding box center [281, 382] width 51 height 8
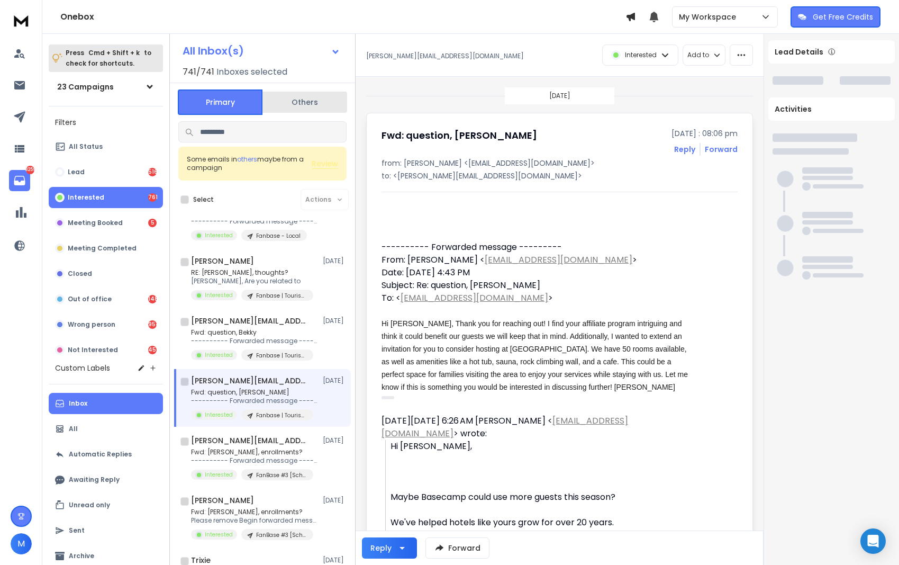
scroll to position [148, 0]
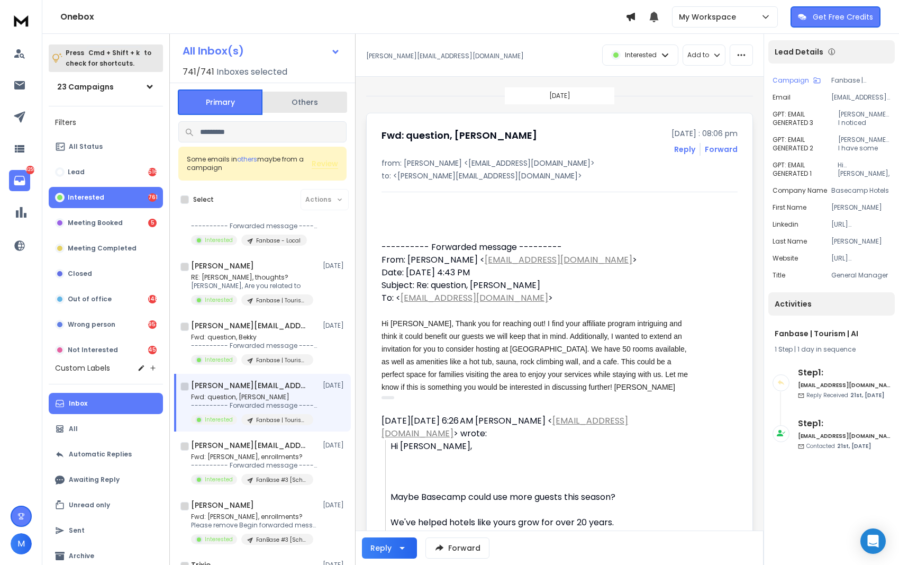
click at [415, 324] on span "Hi [PERSON_NAME], Thank you for reaching out! I find your affiliate program int…" at bounding box center [536, 355] width 309 height 72
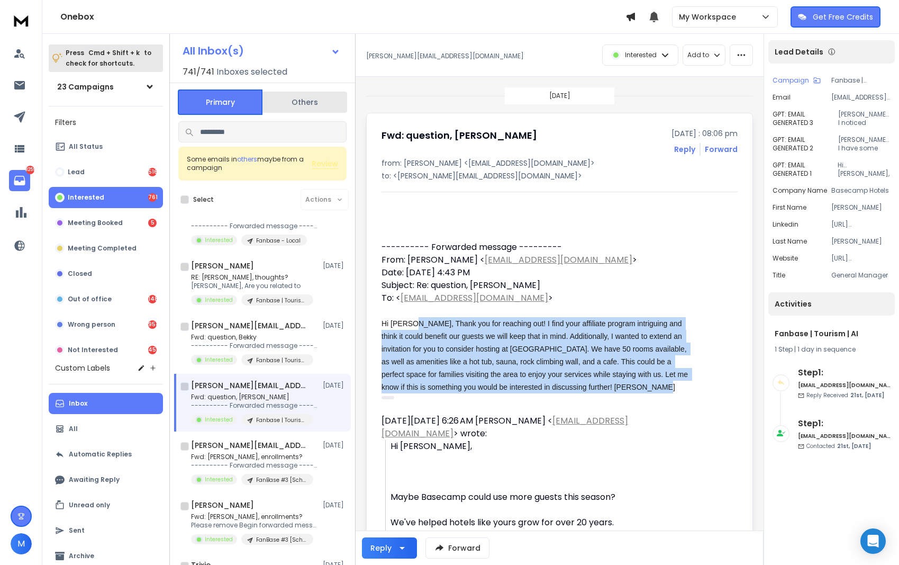
drag, startPoint x: 415, startPoint y: 324, endPoint x: 475, endPoint y: 403, distance: 99.0
click at [475, 391] on span "Hi [PERSON_NAME], Thank you for reaching out! I find your affiliate program int…" at bounding box center [536, 355] width 309 height 72
drag, startPoint x: 475, startPoint y: 403, endPoint x: 397, endPoint y: 323, distance: 111.5
click at [400, 325] on span "Hi [PERSON_NAME], Thank you for reaching out! I find your affiliate program int…" at bounding box center [536, 355] width 309 height 72
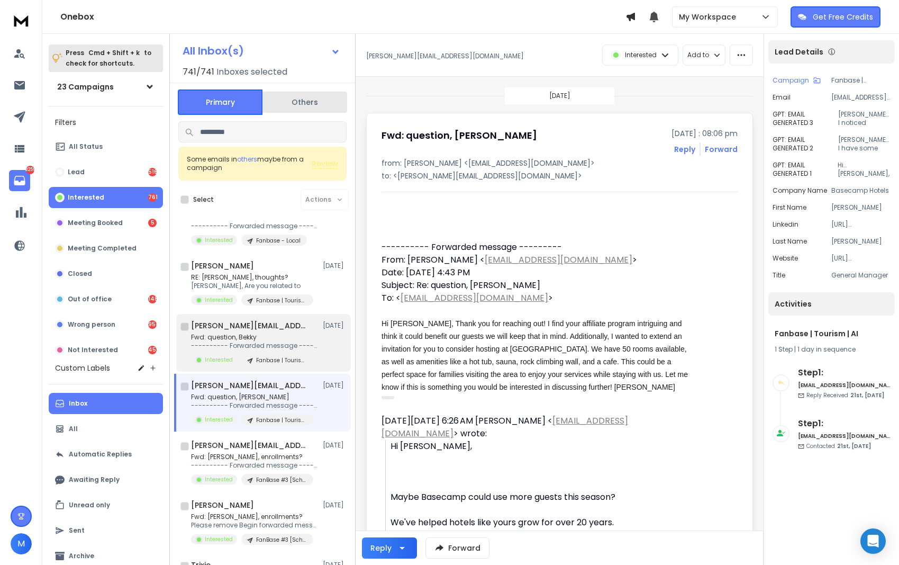
click at [331, 338] on div "Fwd: question, Bekky ---------- Forwarded message --------- From: Bekky Interes…" at bounding box center [269, 349] width 156 height 32
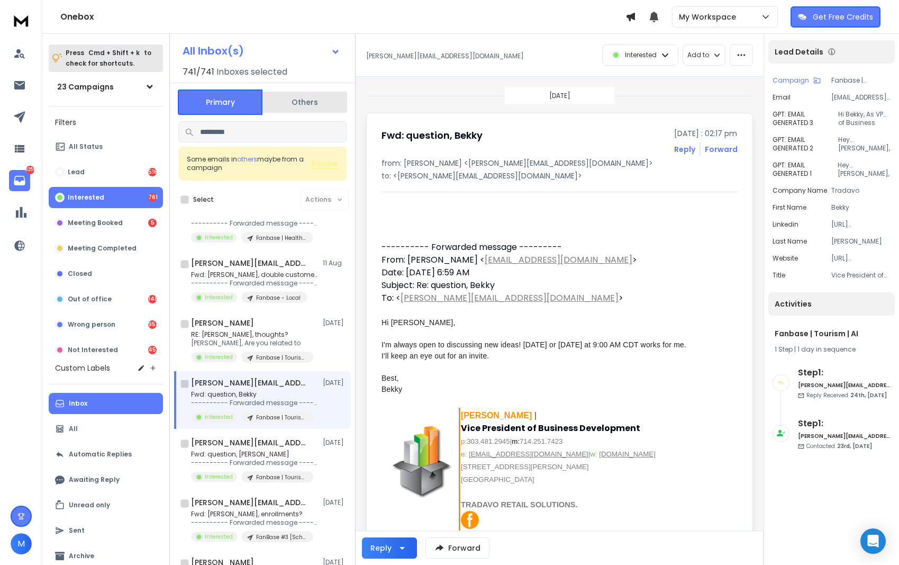
scroll to position [78, 0]
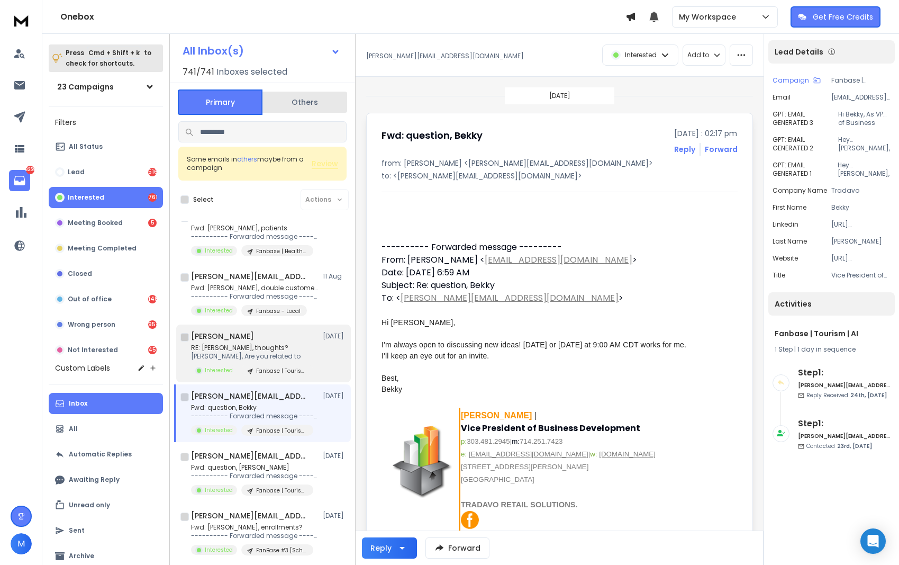
click at [306, 331] on div "[PERSON_NAME] [DATE]" at bounding box center [269, 336] width 156 height 11
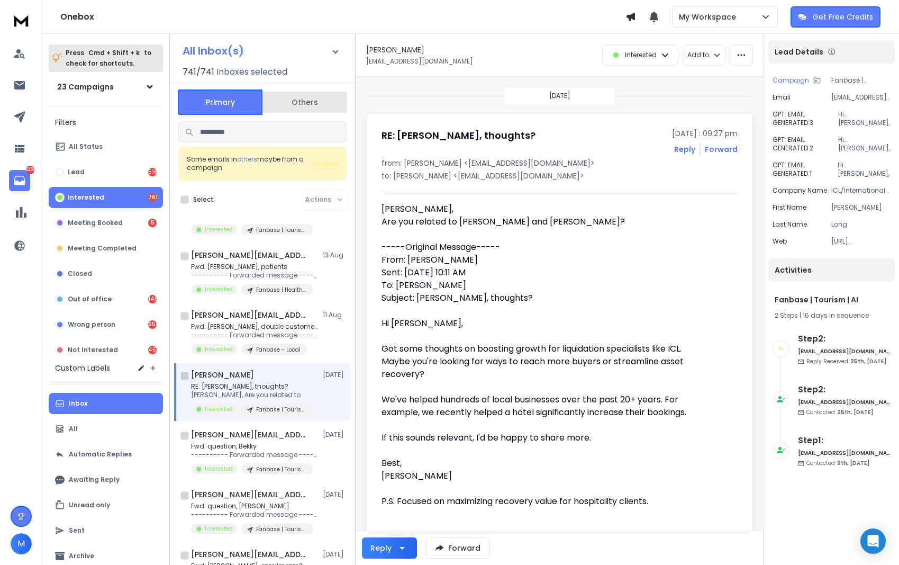
scroll to position [39, 0]
click at [304, 333] on p "---------- Forwarded message --------- From: [PERSON_NAME]" at bounding box center [254, 335] width 127 height 8
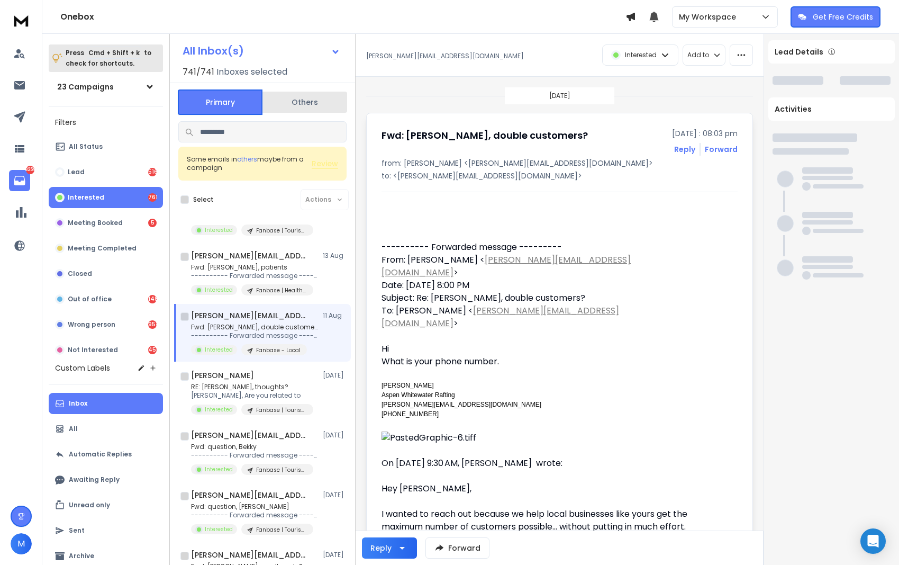
scroll to position [0, 0]
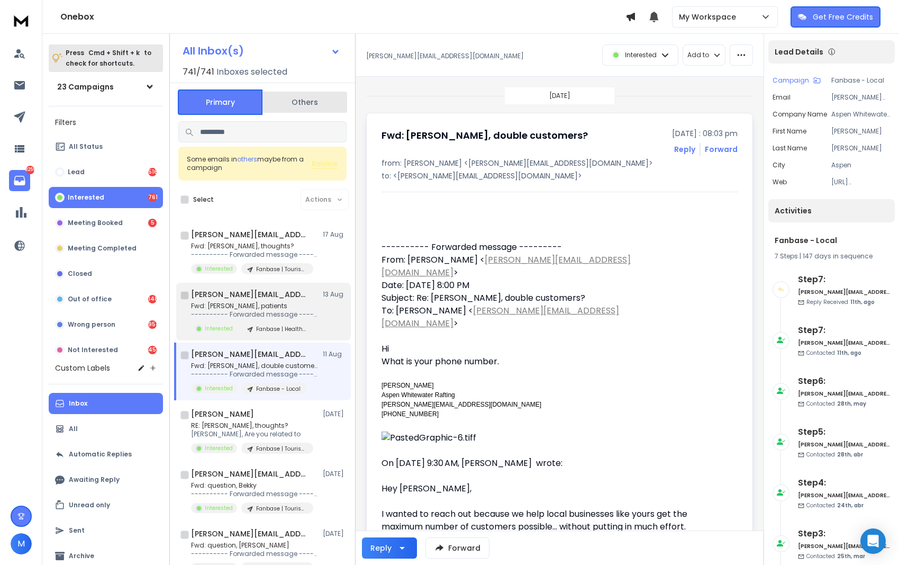
click at [300, 319] on div "Fwd: [PERSON_NAME], patients ---------- Forwarded message --------- From: [PERS…" at bounding box center [254, 318] width 127 height 32
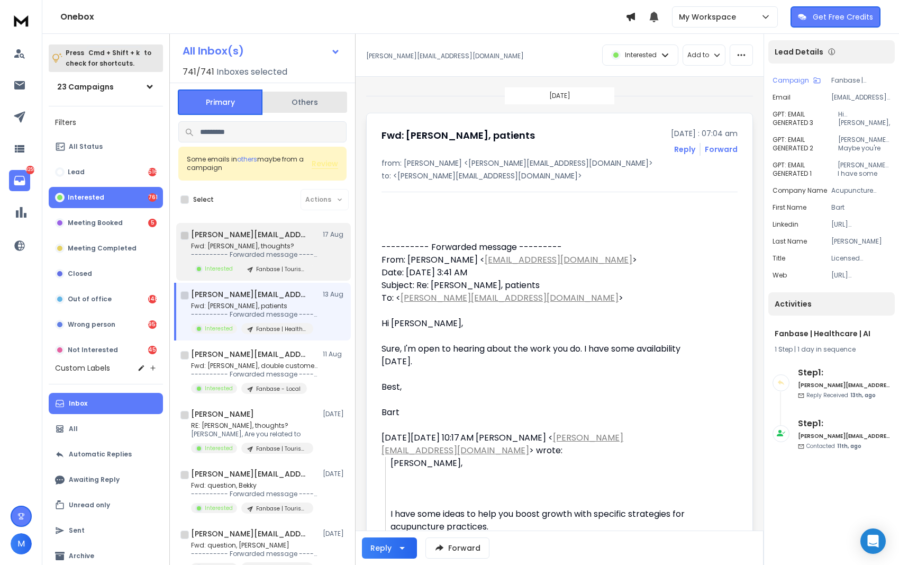
click at [305, 248] on p "Fwd: [PERSON_NAME], thoughts?" at bounding box center [254, 246] width 127 height 8
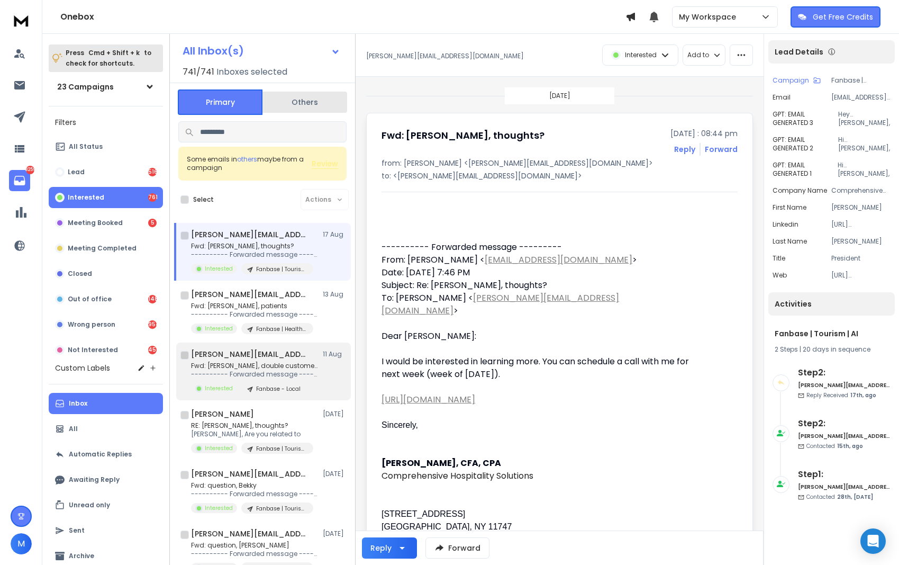
click at [237, 373] on p "---------- Forwarded message --------- From: [PERSON_NAME]" at bounding box center [254, 374] width 127 height 8
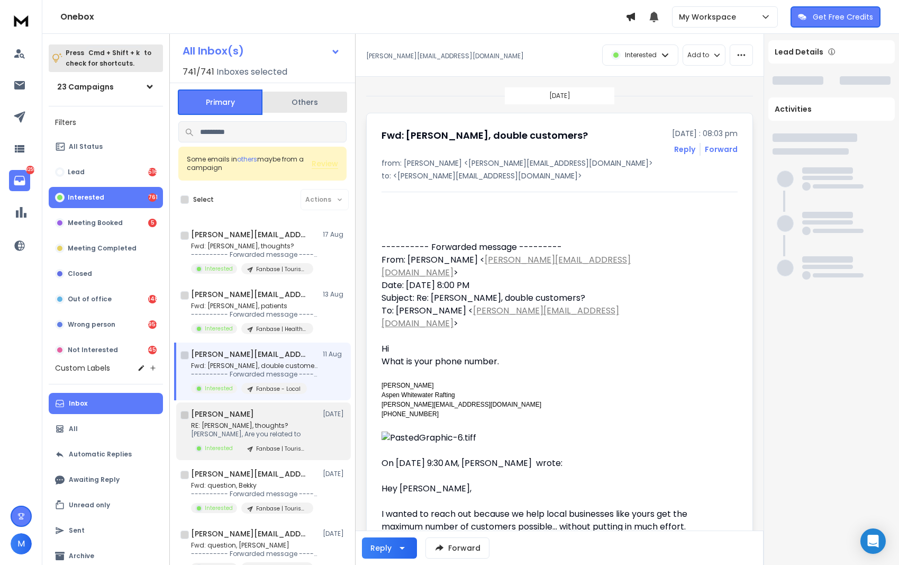
click at [237, 421] on p "RE: [PERSON_NAME], thoughts?" at bounding box center [252, 425] width 122 height 8
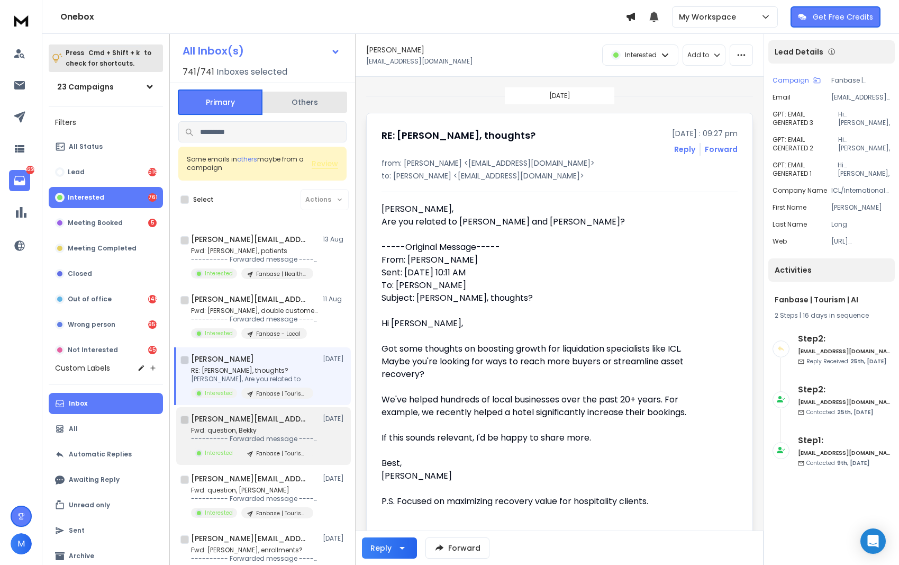
click at [236, 436] on p "---------- Forwarded message --------- From: Bekky" at bounding box center [254, 439] width 127 height 8
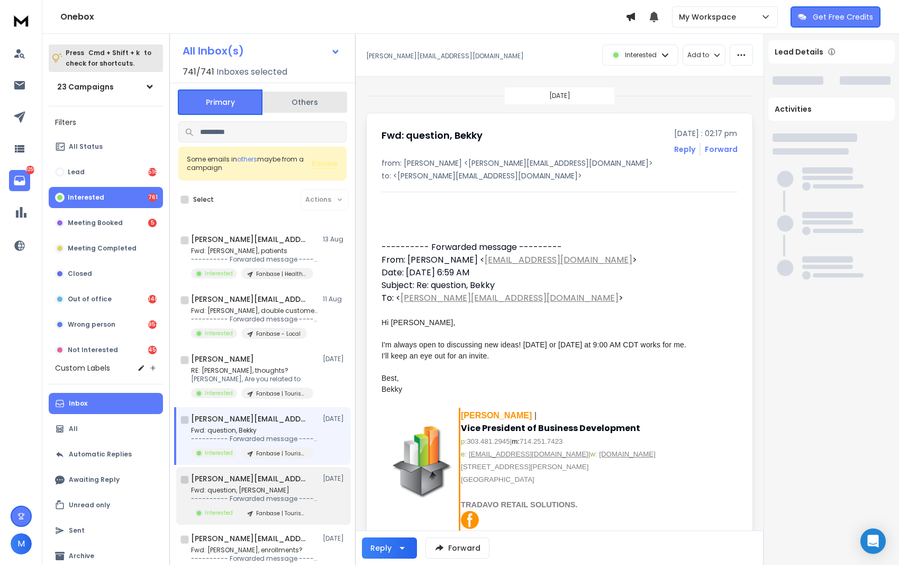
click at [236, 468] on div "[PERSON_NAME][EMAIL_ADDRESS][DOMAIN_NAME] [DATE] Fwd: question, [PERSON_NAME] -…" at bounding box center [263, 496] width 175 height 58
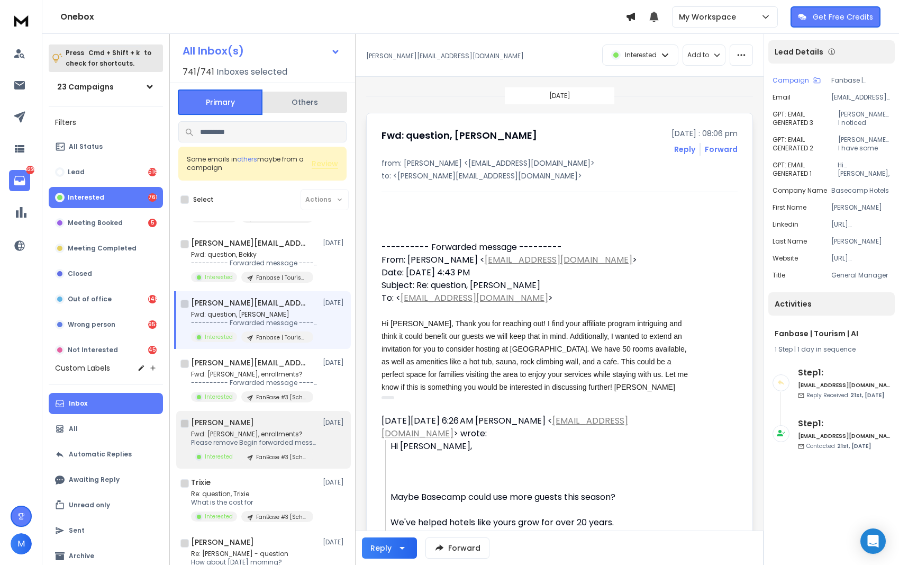
scroll to position [237, 0]
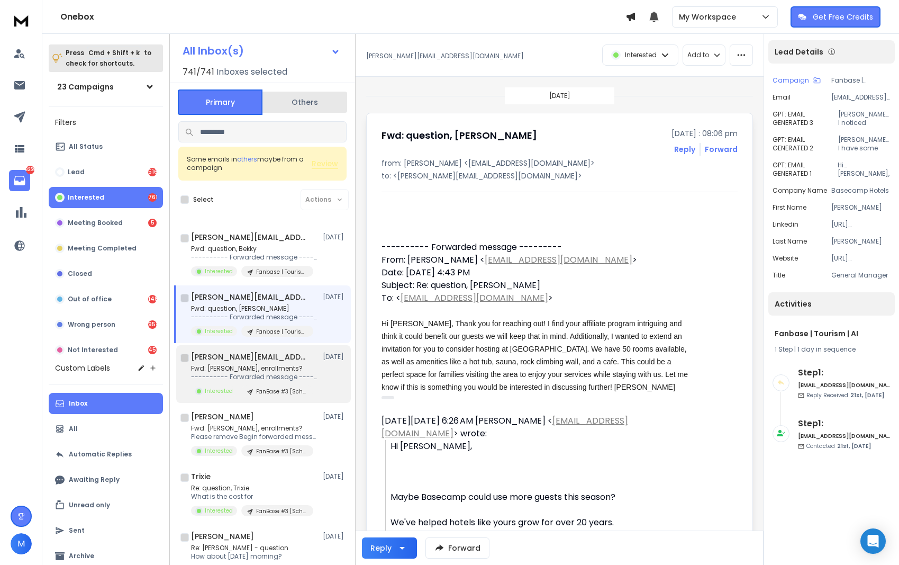
click at [231, 362] on div "[PERSON_NAME][EMAIL_ADDRESS][DOMAIN_NAME] [DATE] Fwd: [PERSON_NAME], enrollment…" at bounding box center [269, 373] width 156 height 45
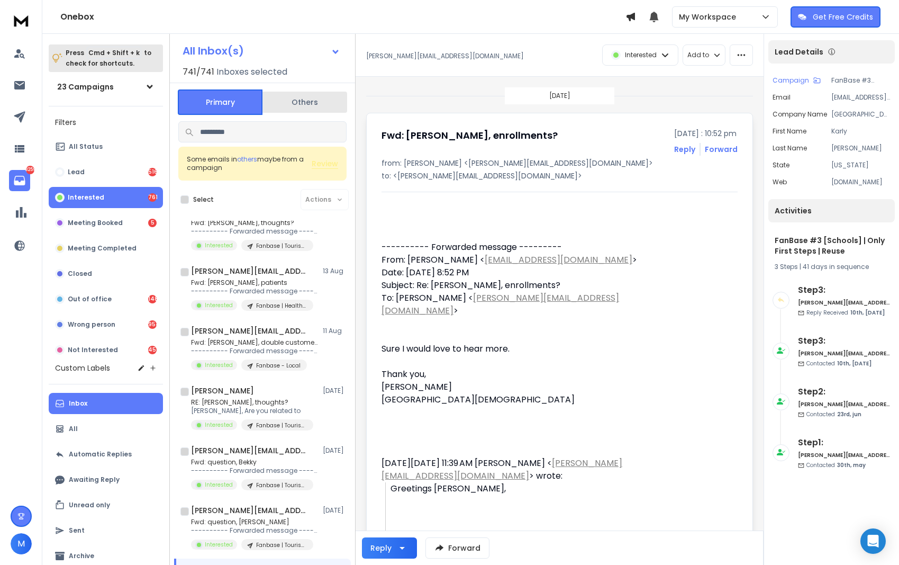
scroll to position [0, 0]
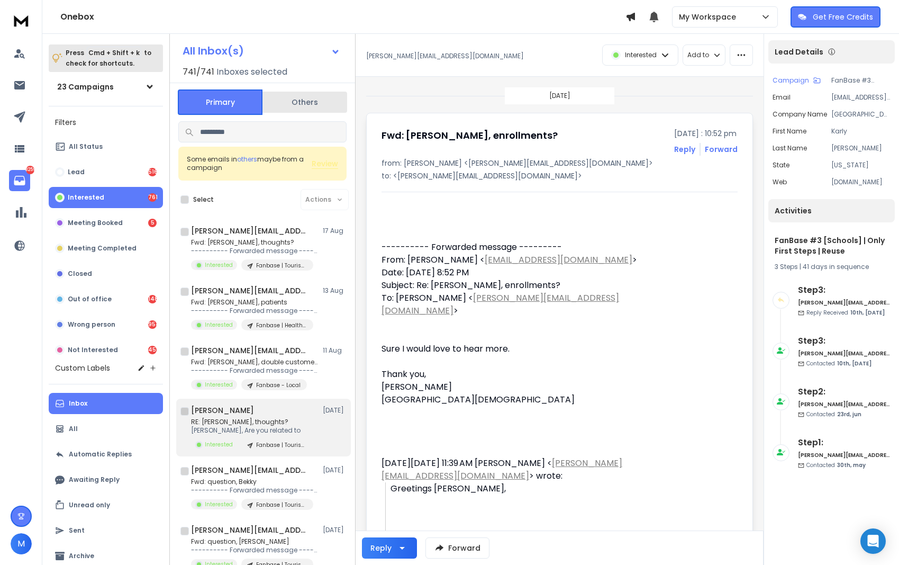
click at [240, 408] on div "[PERSON_NAME] [DATE]" at bounding box center [269, 410] width 156 height 11
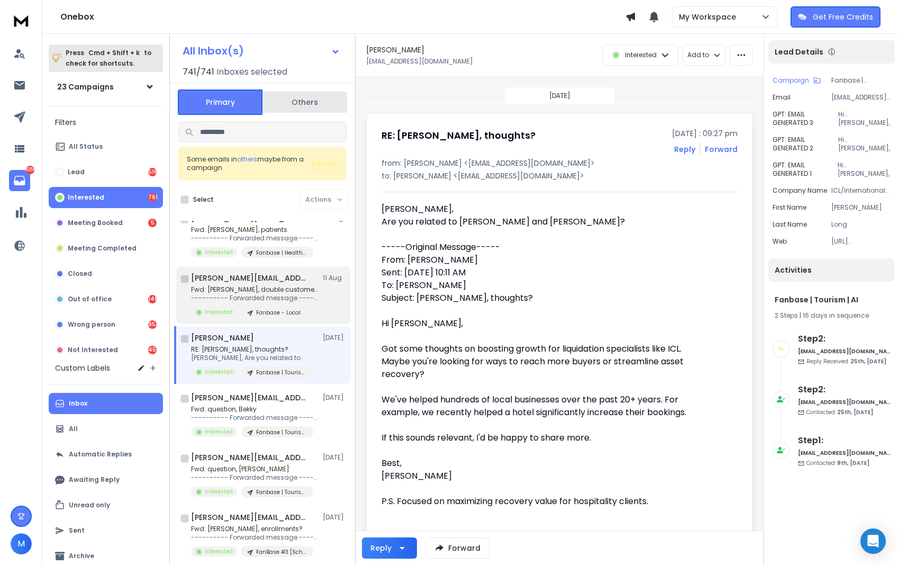
scroll to position [78, 0]
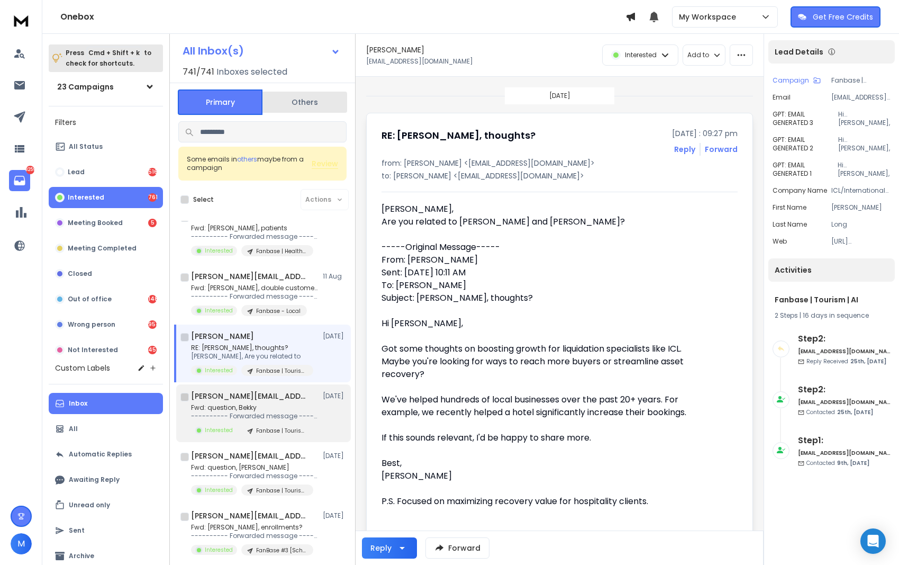
click at [255, 393] on h1 "[PERSON_NAME][EMAIL_ADDRESS][DOMAIN_NAME]" at bounding box center [249, 396] width 116 height 11
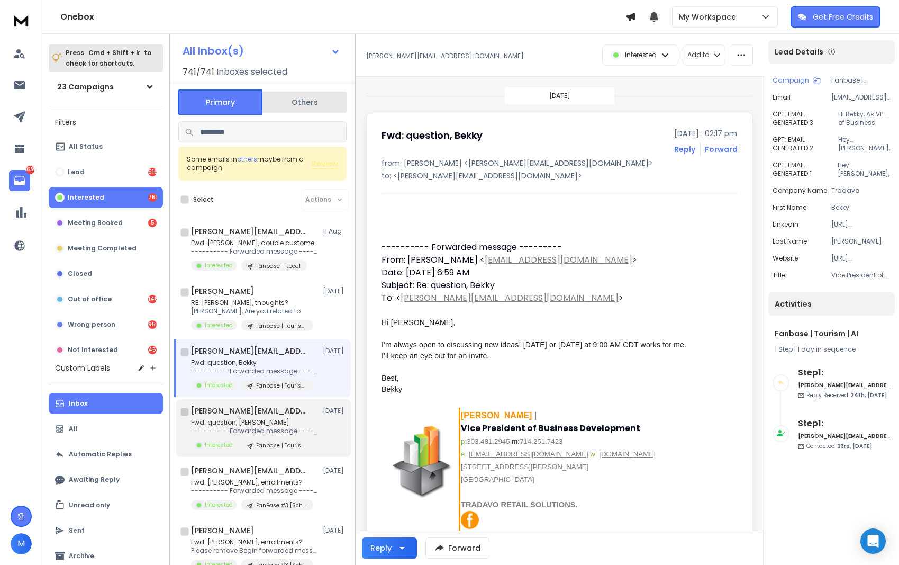
click at [255, 401] on div "[PERSON_NAME][EMAIL_ADDRESS][DOMAIN_NAME] [DATE] Fwd: question, [PERSON_NAME] -…" at bounding box center [263, 428] width 175 height 58
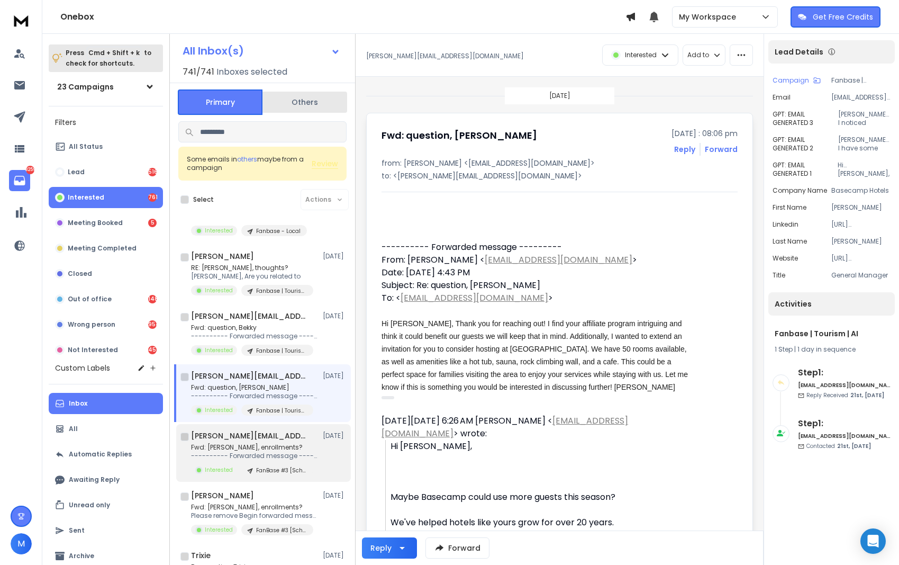
scroll to position [160, 0]
click at [247, 439] on div "[PERSON_NAME][EMAIL_ADDRESS][DOMAIN_NAME] [DATE] Fwd: [PERSON_NAME], enrollment…" at bounding box center [269, 450] width 156 height 45
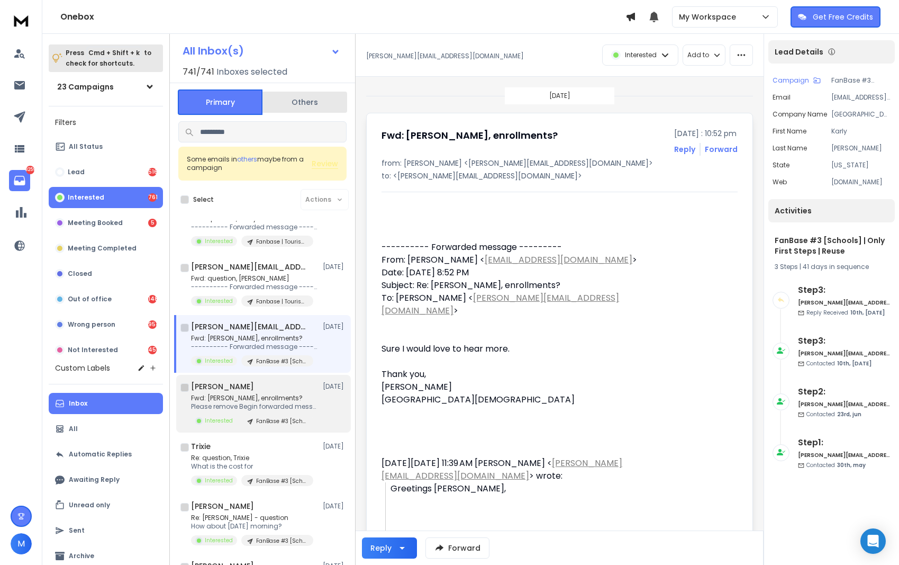
scroll to position [266, 0]
click at [256, 421] on p "FanBase #3 [Schools] | Only First Steps | Reuse" at bounding box center [281, 422] width 51 height 8
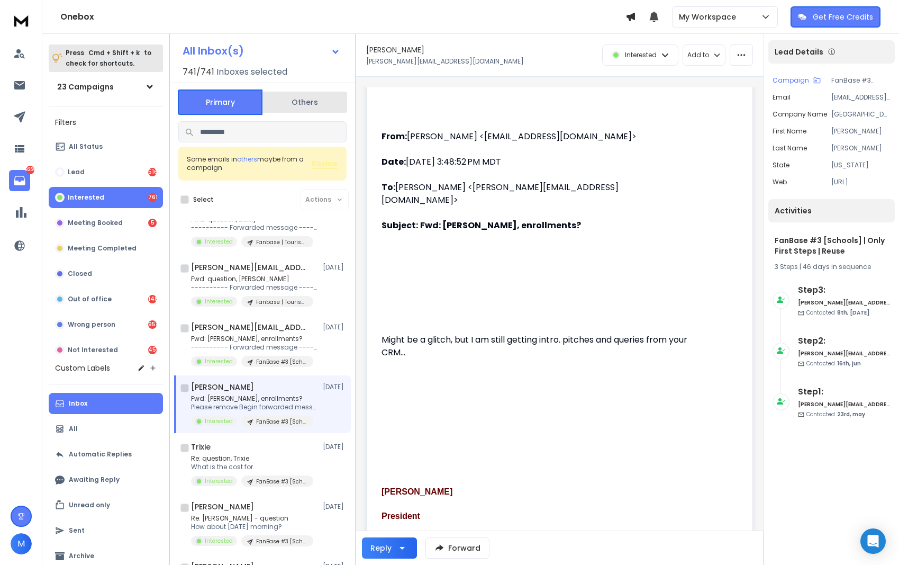
scroll to position [1, 0]
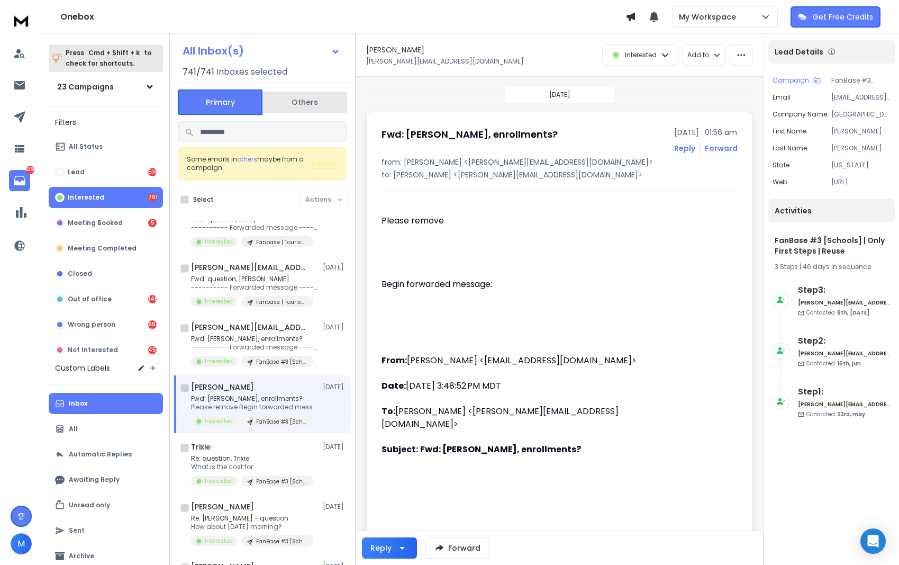
click at [655, 66] on div "[PERSON_NAME] [PERSON_NAME] [PERSON_NAME][EMAIL_ADDRESS][DOMAIN_NAME] Intereste…" at bounding box center [560, 55] width 408 height 43
click at [655, 50] on div "Interested" at bounding box center [640, 55] width 75 height 20
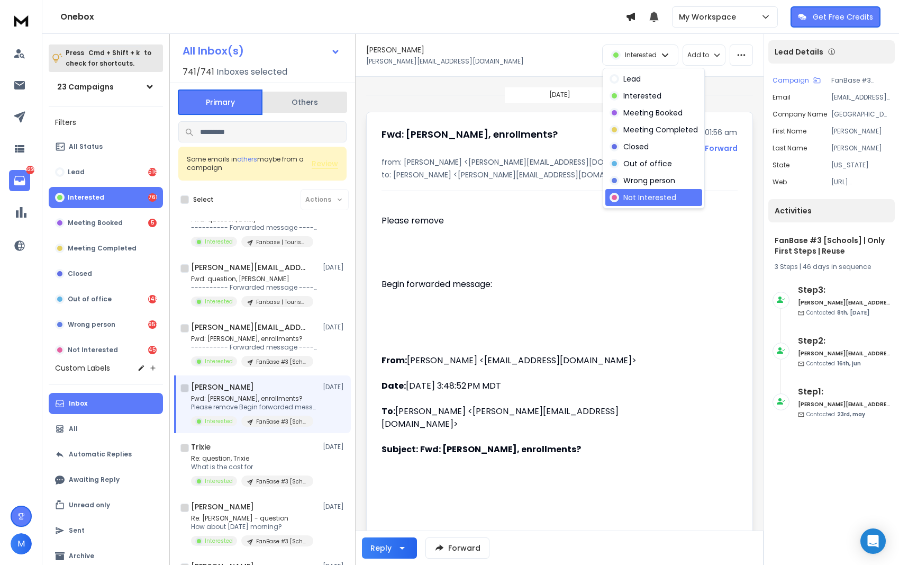
click at [622, 194] on div "Not Interested" at bounding box center [643, 197] width 67 height 11
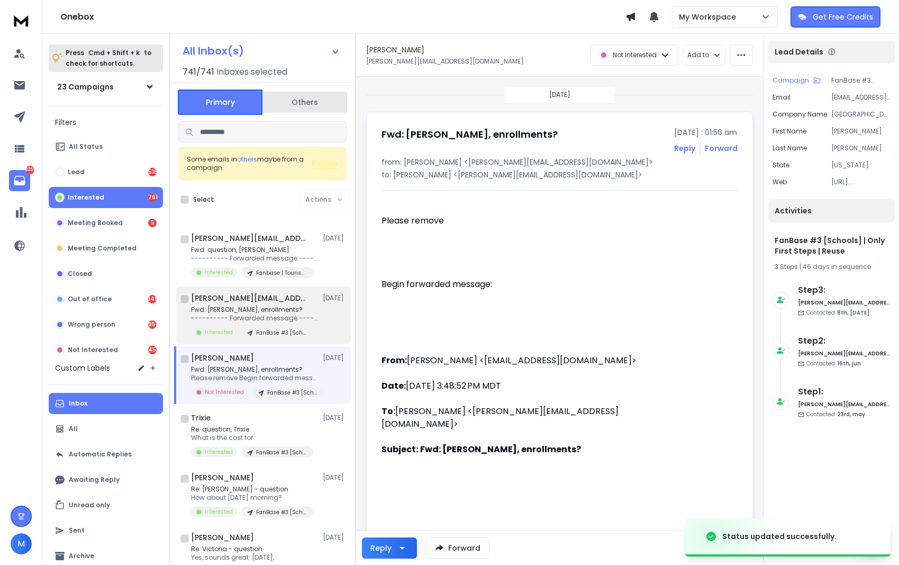
scroll to position [295, 0]
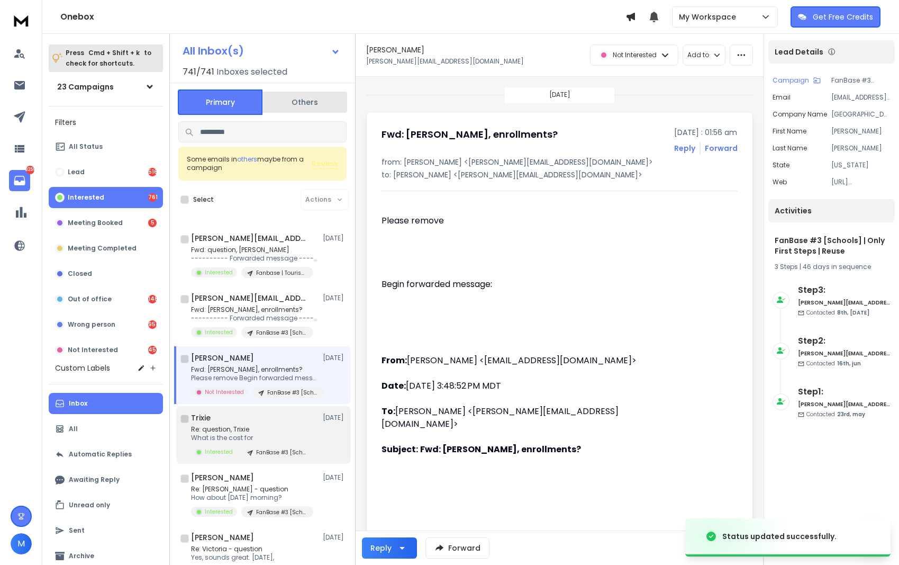
click at [250, 413] on div "Trixie [DATE]" at bounding box center [269, 417] width 156 height 11
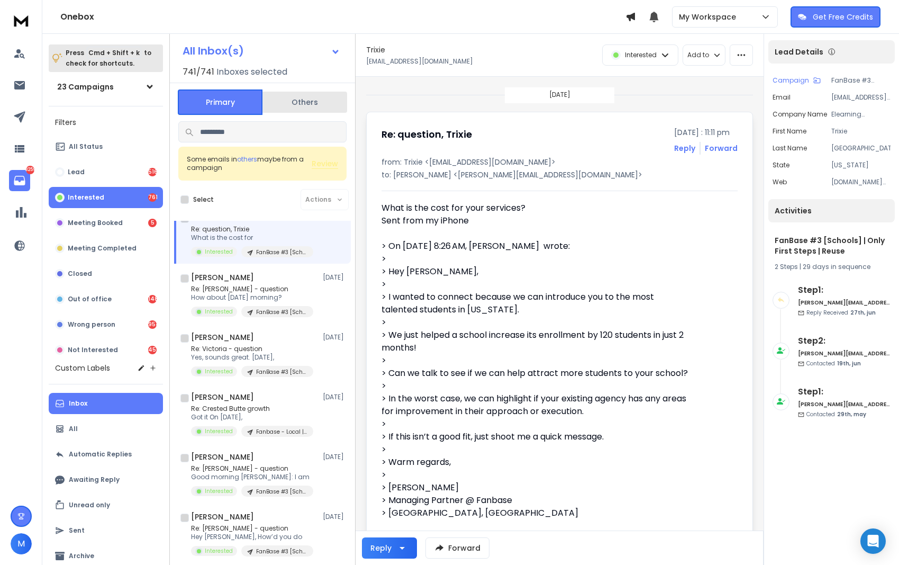
scroll to position [500, 0]
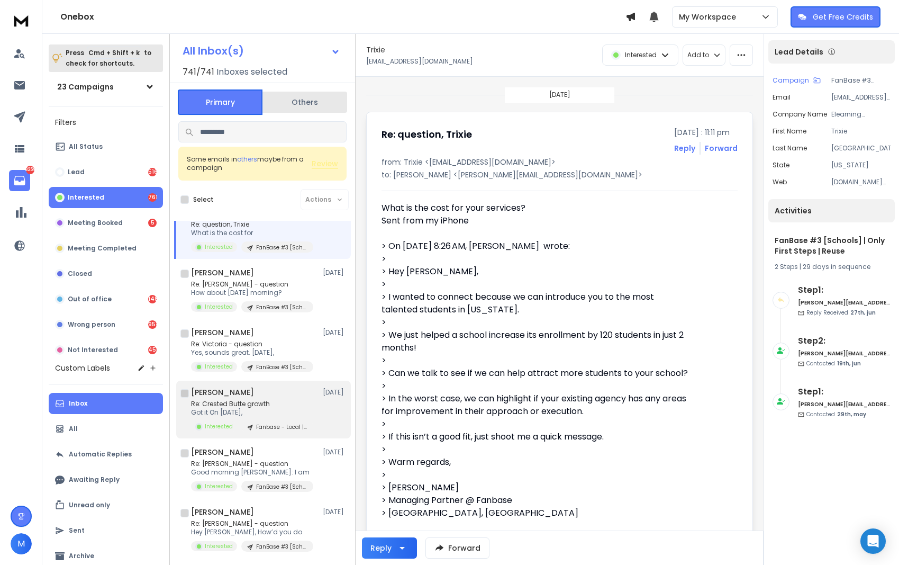
click at [255, 405] on p "Re: Crested Butte growth" at bounding box center [252, 404] width 122 height 8
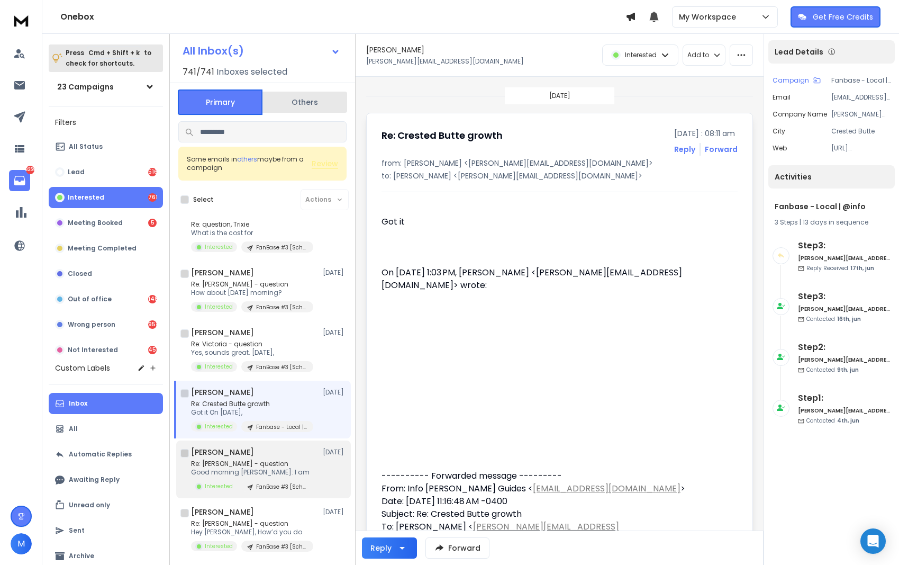
click at [285, 453] on div "[PERSON_NAME] [DATE]" at bounding box center [269, 452] width 156 height 11
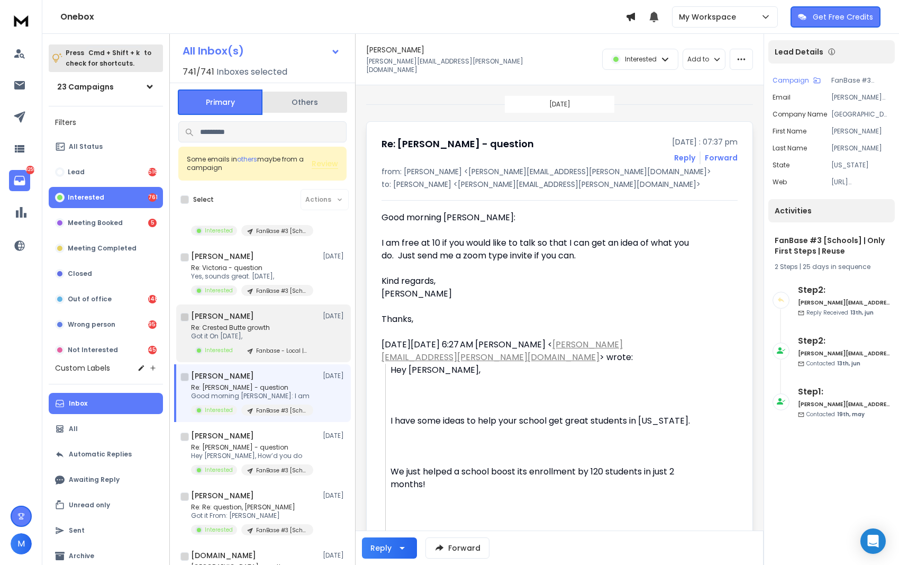
scroll to position [572, 0]
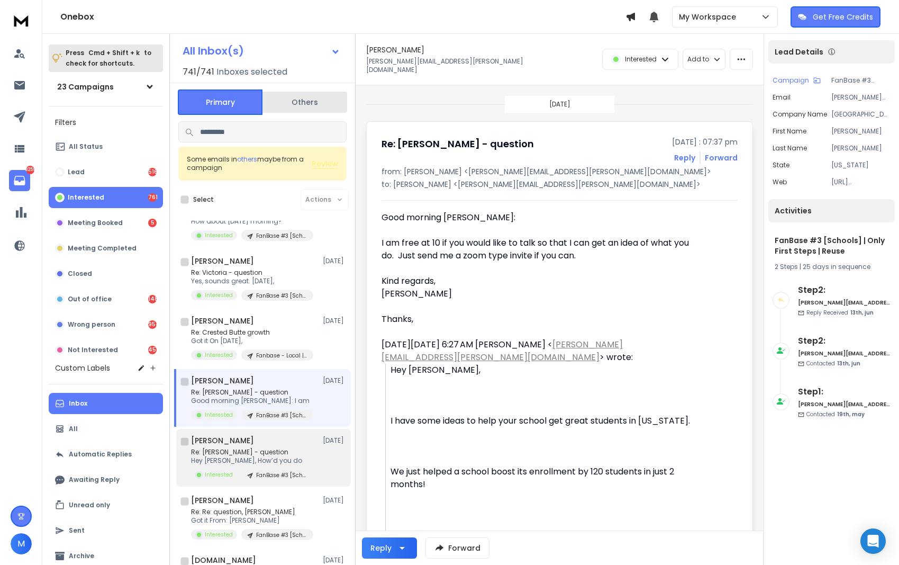
click at [313, 442] on div "[PERSON_NAME] [DATE]" at bounding box center [269, 440] width 156 height 11
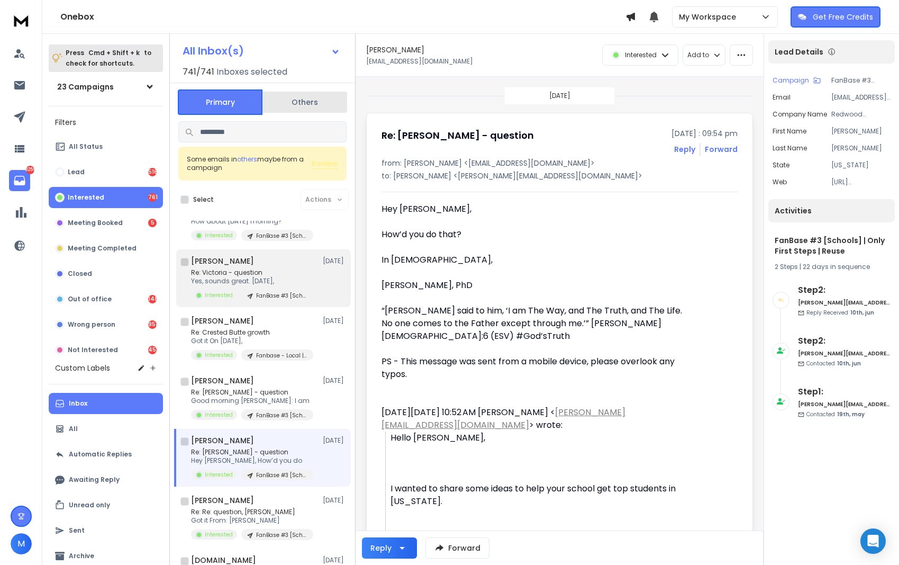
click at [254, 287] on div "Re: Victoria - question Yes, sounds great. [DATE], Interested FanBase #3 [Schoo…" at bounding box center [252, 284] width 122 height 32
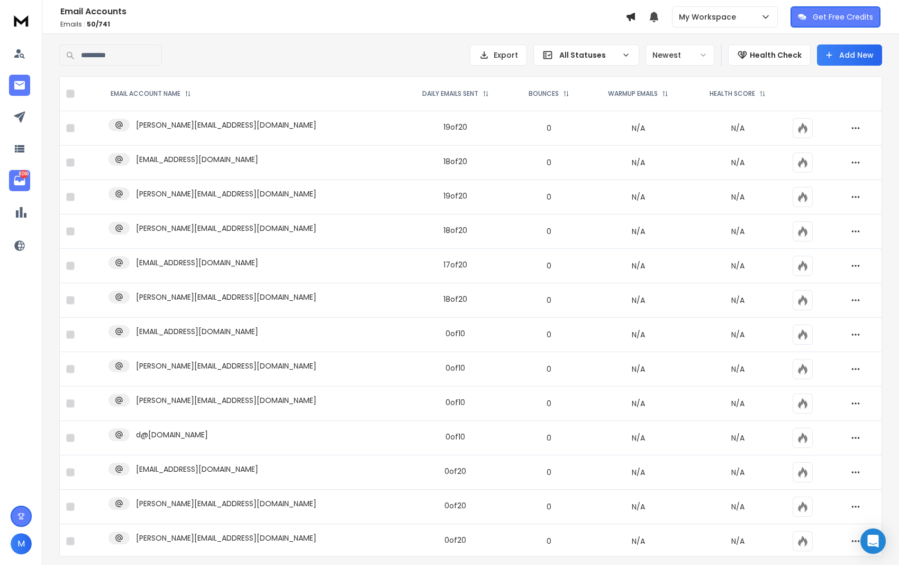
click at [21, 180] on icon at bounding box center [19, 180] width 13 height 13
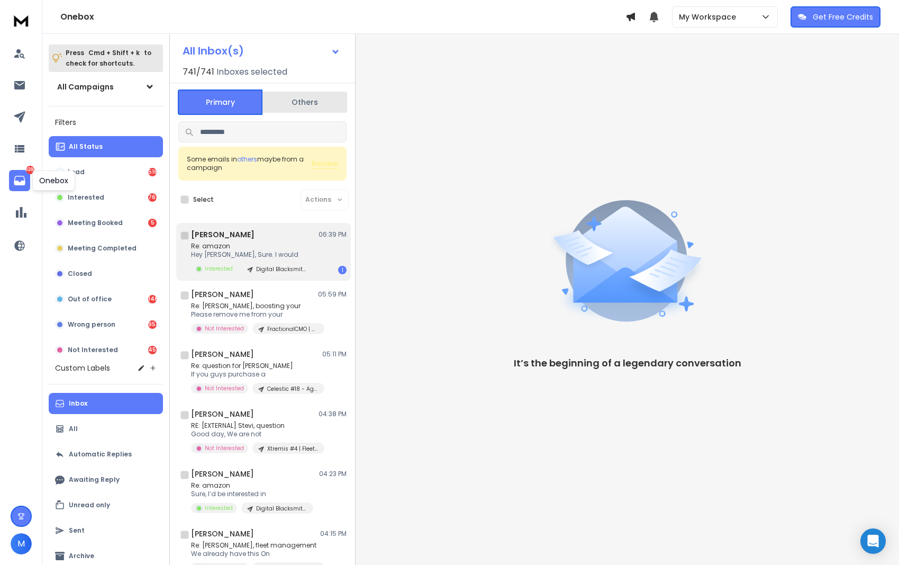
click at [210, 246] on p "Re: amazon" at bounding box center [252, 246] width 122 height 8
